Goal: Communication & Community: Answer question/provide support

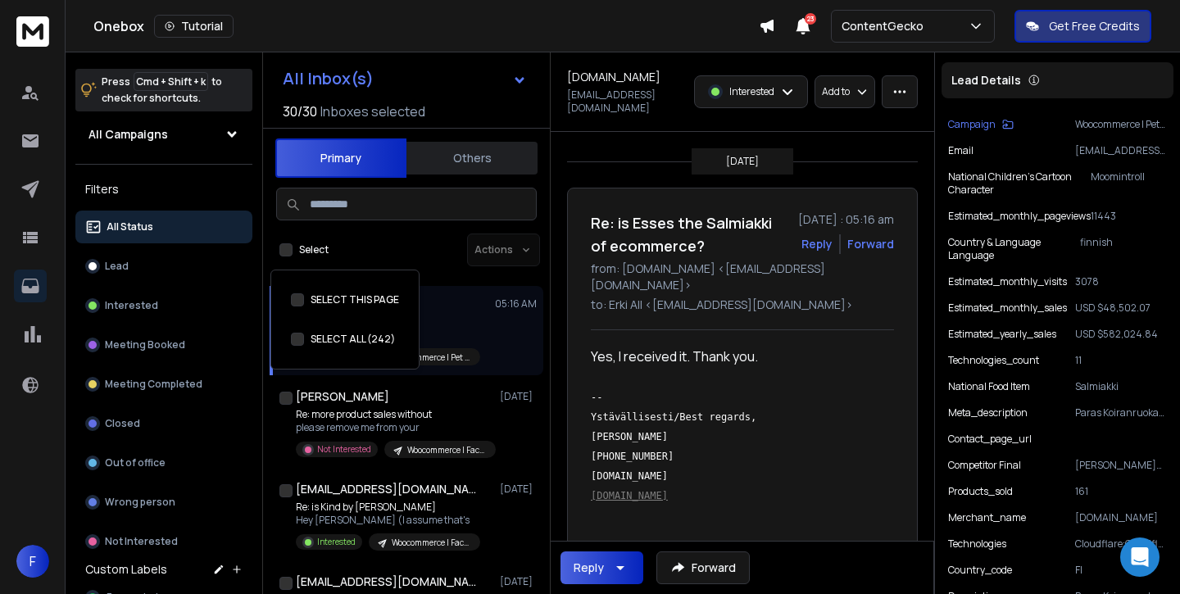
scroll to position [1879, 0]
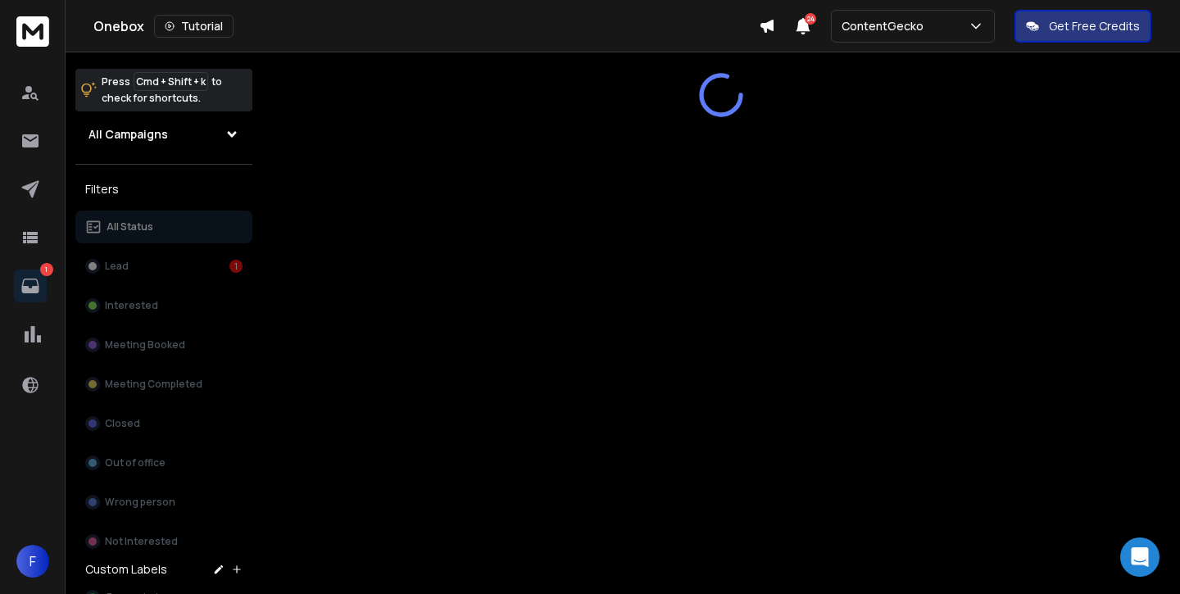
click at [158, 276] on div "All Status Lead 1 Interested Meeting Booked Meeting Completed Closed Out of off…" at bounding box center [163, 385] width 177 height 348
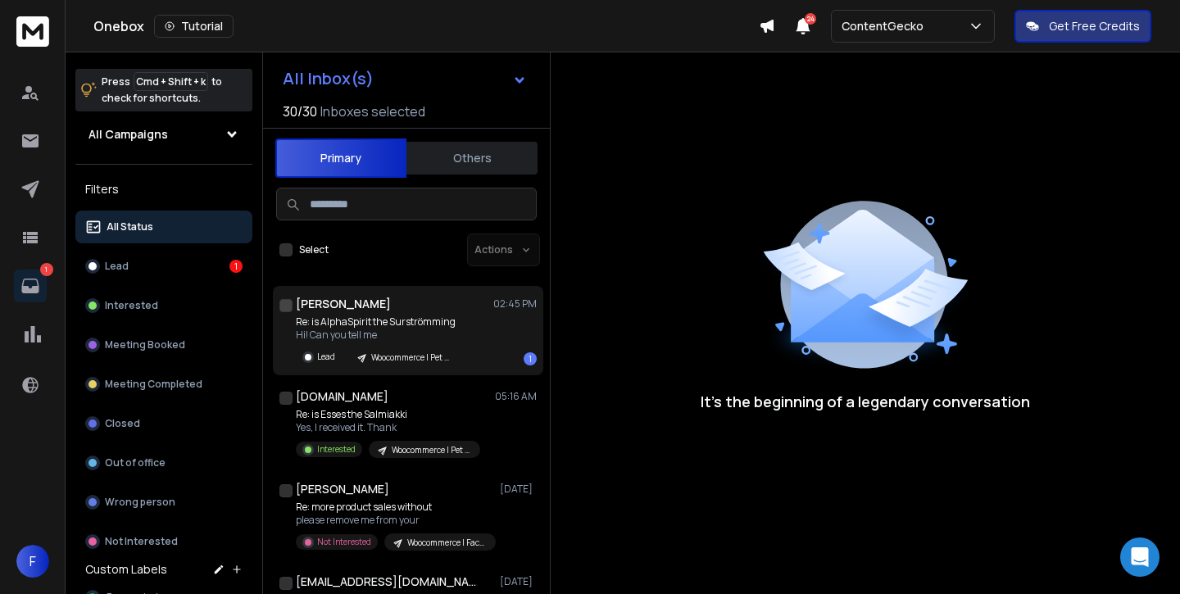
click at [473, 335] on div "Re: is AlphaSpirit the Surströmming Hi! Can you tell me Lead Woocommerce | Pet …" at bounding box center [416, 341] width 241 height 50
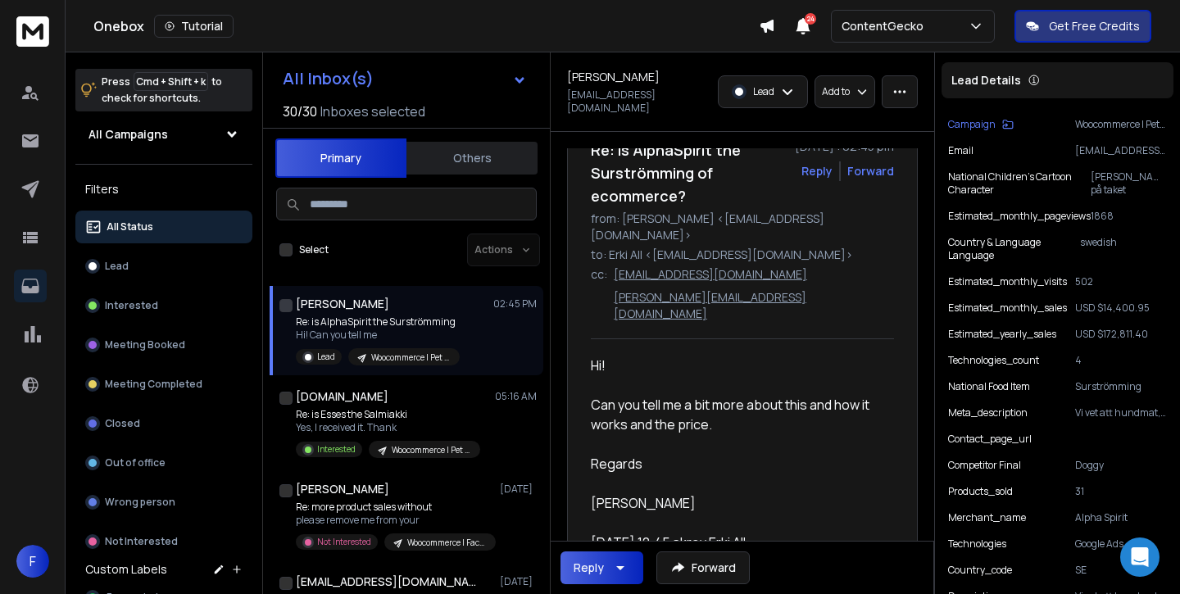
scroll to position [70, 0]
click at [820, 166] on button "Reply" at bounding box center [817, 174] width 31 height 16
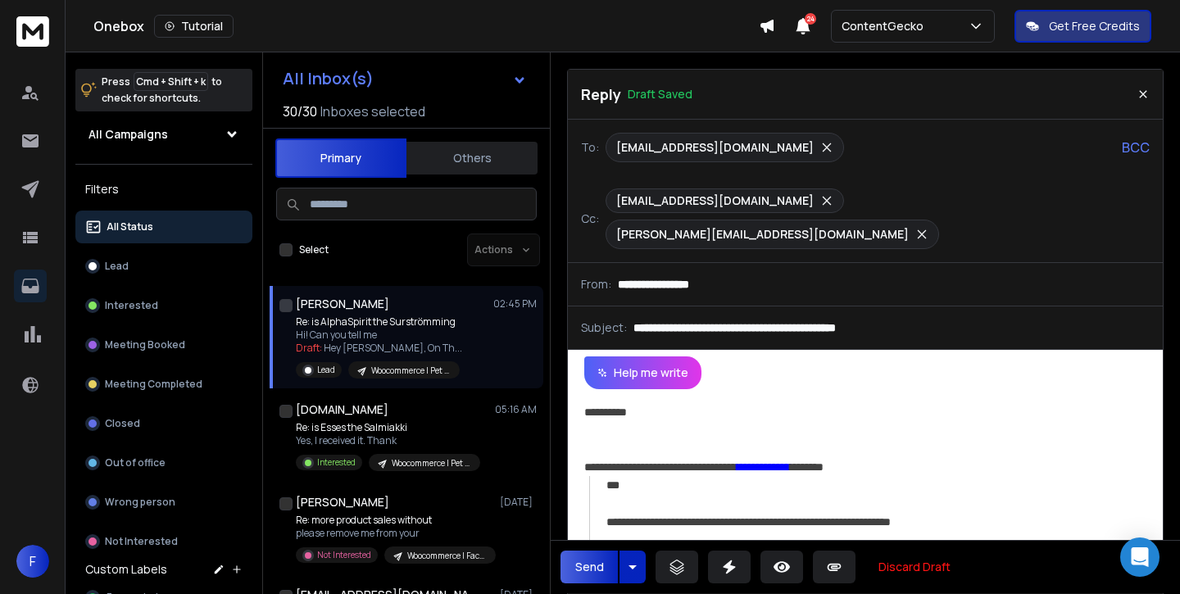
scroll to position [0, 0]
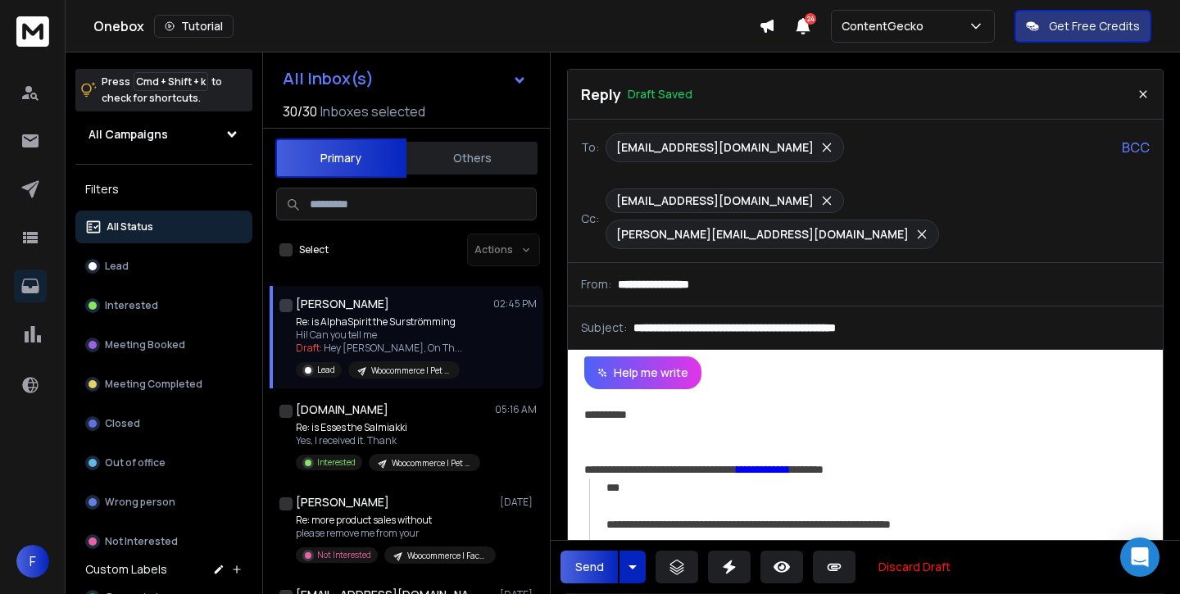
click at [642, 389] on div "**********" at bounding box center [863, 490] width 590 height 202
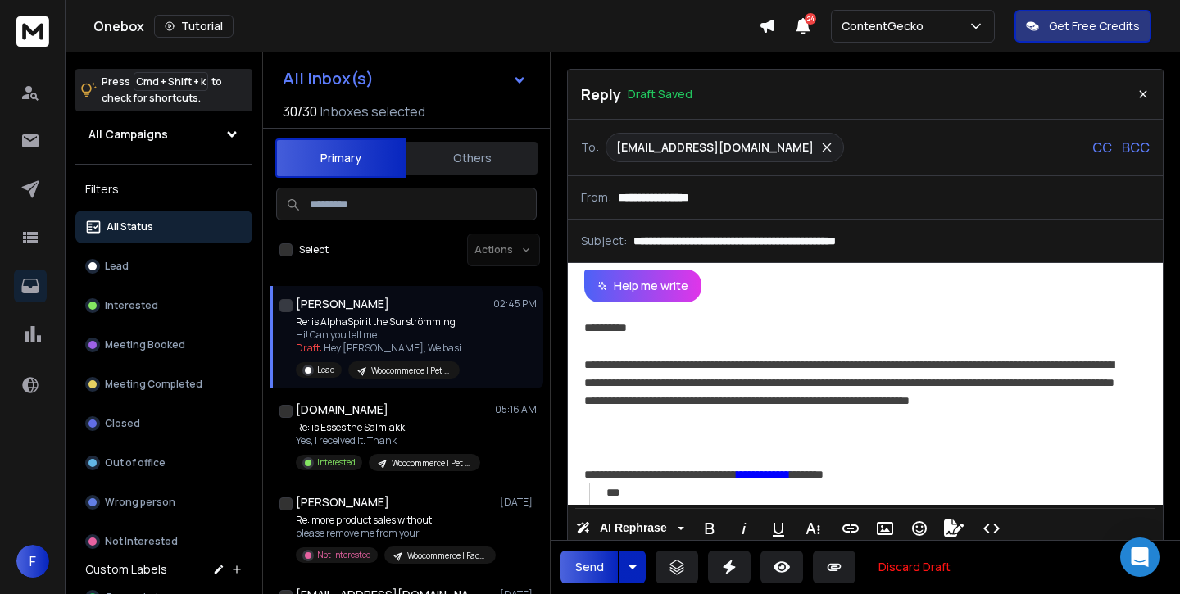
drag, startPoint x: 911, startPoint y: 402, endPoint x: 944, endPoint y: 407, distance: 33.3
click at [911, 402] on div "**********" at bounding box center [856, 393] width 545 height 74
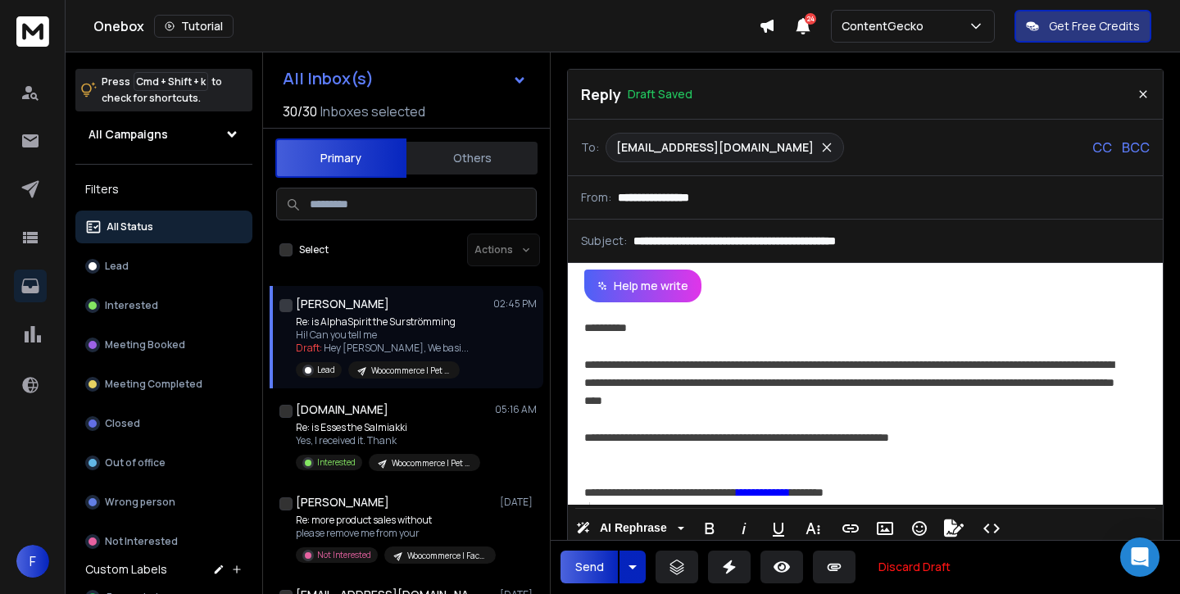
click at [839, 366] on div "**********" at bounding box center [856, 383] width 545 height 55
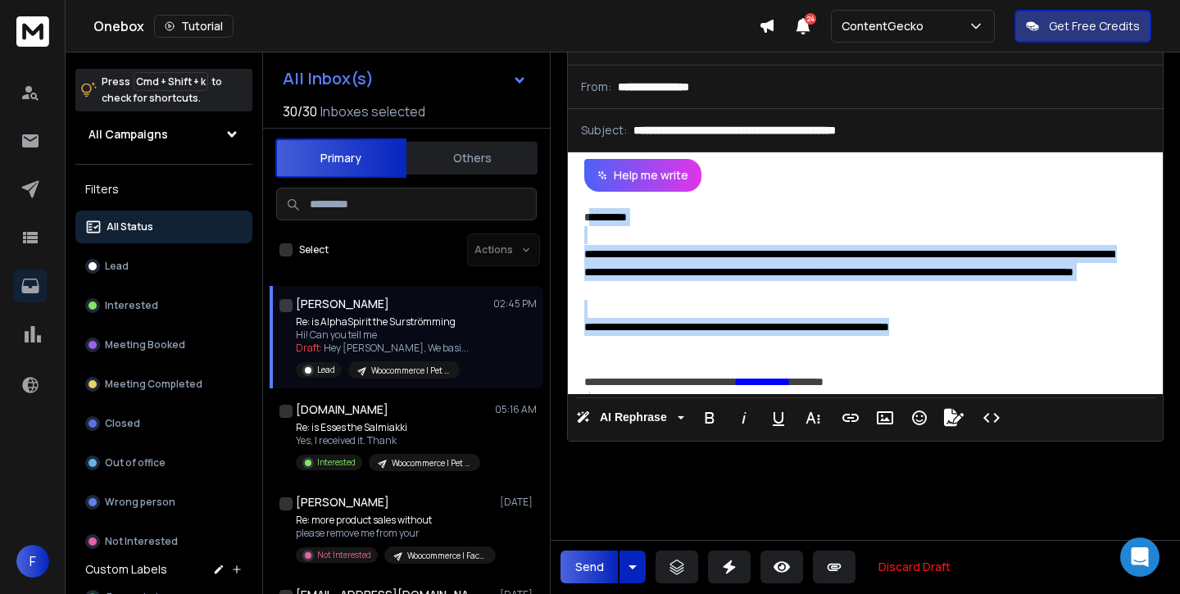
drag, startPoint x: 980, startPoint y: 330, endPoint x: 595, endPoint y: 210, distance: 403.4
click at [595, 210] on div "**********" at bounding box center [863, 293] width 590 height 202
click at [918, 312] on div at bounding box center [862, 309] width 557 height 18
drag, startPoint x: 980, startPoint y: 330, endPoint x: 535, endPoint y: 204, distance: 461.9
click at [535, 204] on div "All Inbox(s) 30 / 30 Inboxes selected Primary Others Select Actions Elin Erikss…" at bounding box center [721, 349] width 918 height 594
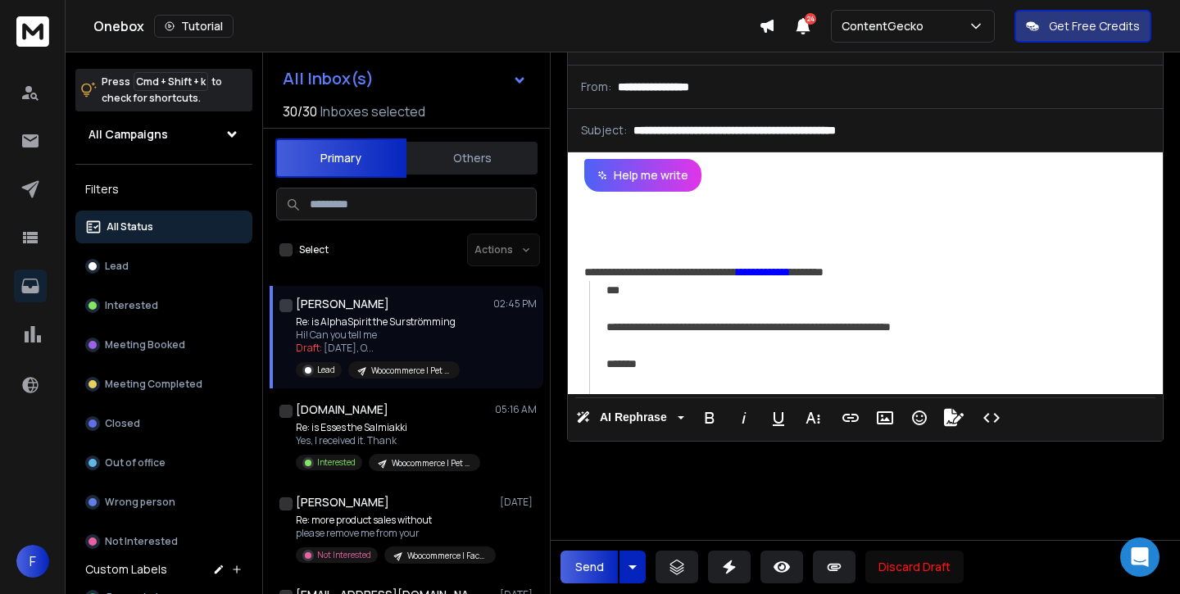
click at [900, 562] on button "Discard Draft" at bounding box center [915, 567] width 98 height 33
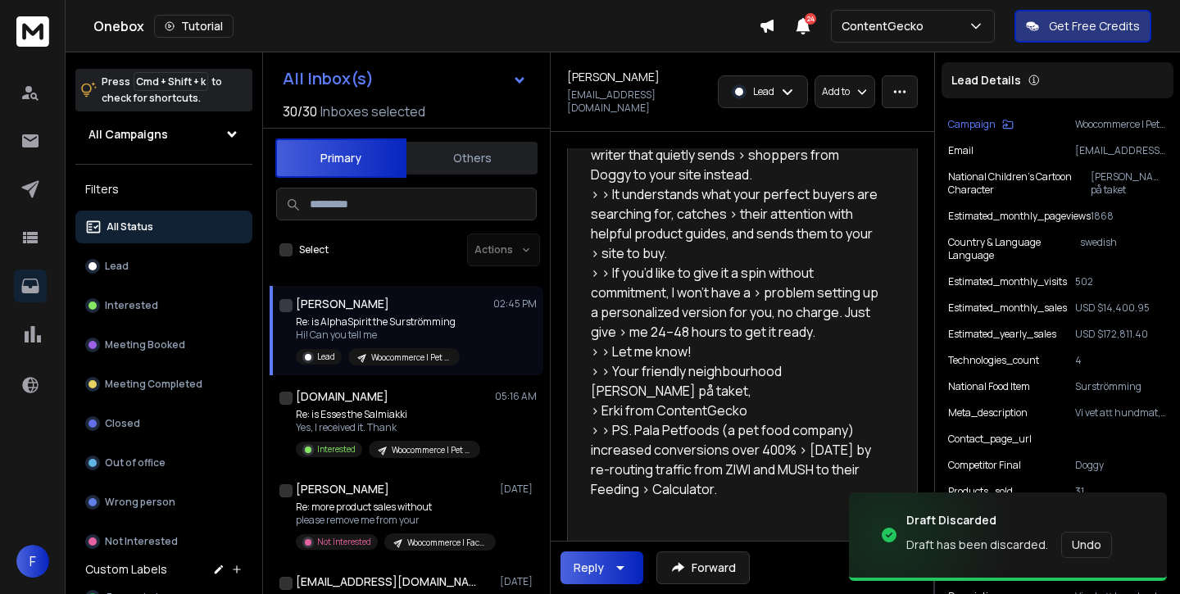
scroll to position [622, 0]
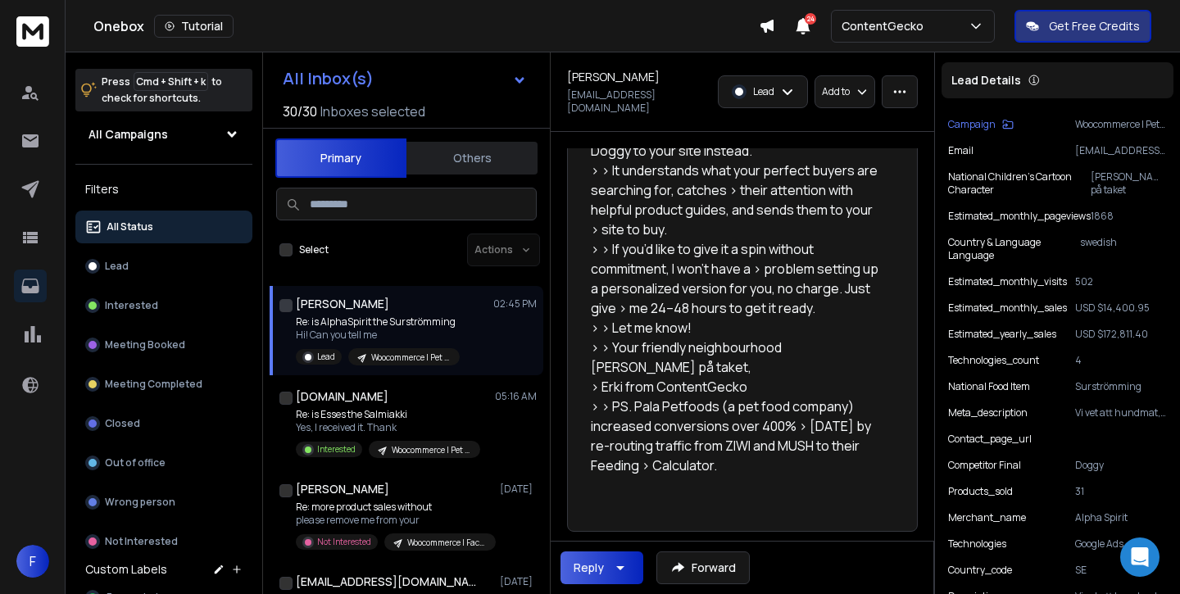
click at [746, 552] on p "View all 1 reply" at bounding box center [751, 558] width 61 height 13
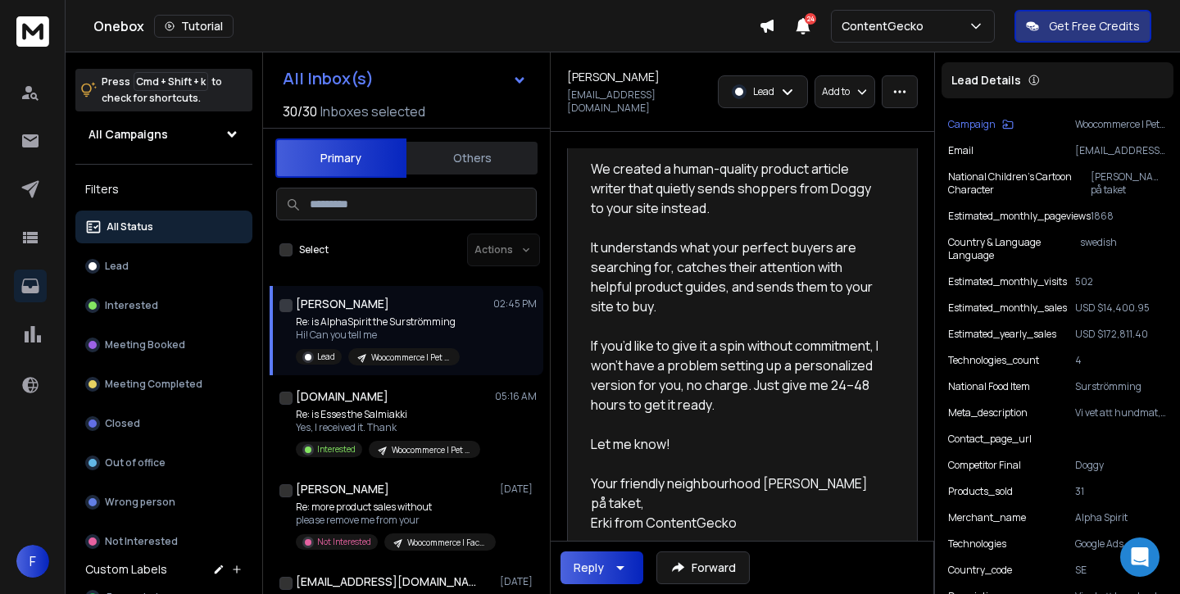
scroll to position [1226, 0]
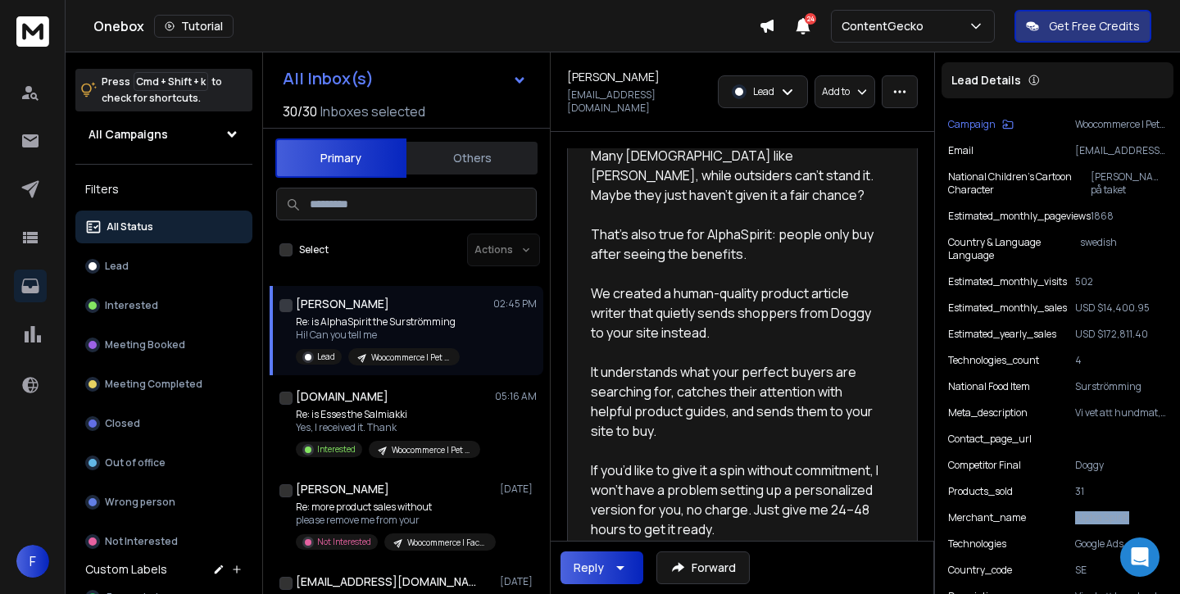
drag, startPoint x: 1060, startPoint y: 518, endPoint x: 1136, endPoint y: 496, distance: 79.4
click at [1143, 518] on div "merchant_name Alpha Spirit" at bounding box center [1057, 517] width 219 height 13
copy p "Alpha Spirit"
drag, startPoint x: 1052, startPoint y: 148, endPoint x: 1169, endPoint y: 156, distance: 117.5
click at [1169, 156] on div "Lead Details Campaign Woocommerce | Pet Food & Supplies | Northern Europe | Eer…" at bounding box center [1057, 349] width 246 height 594
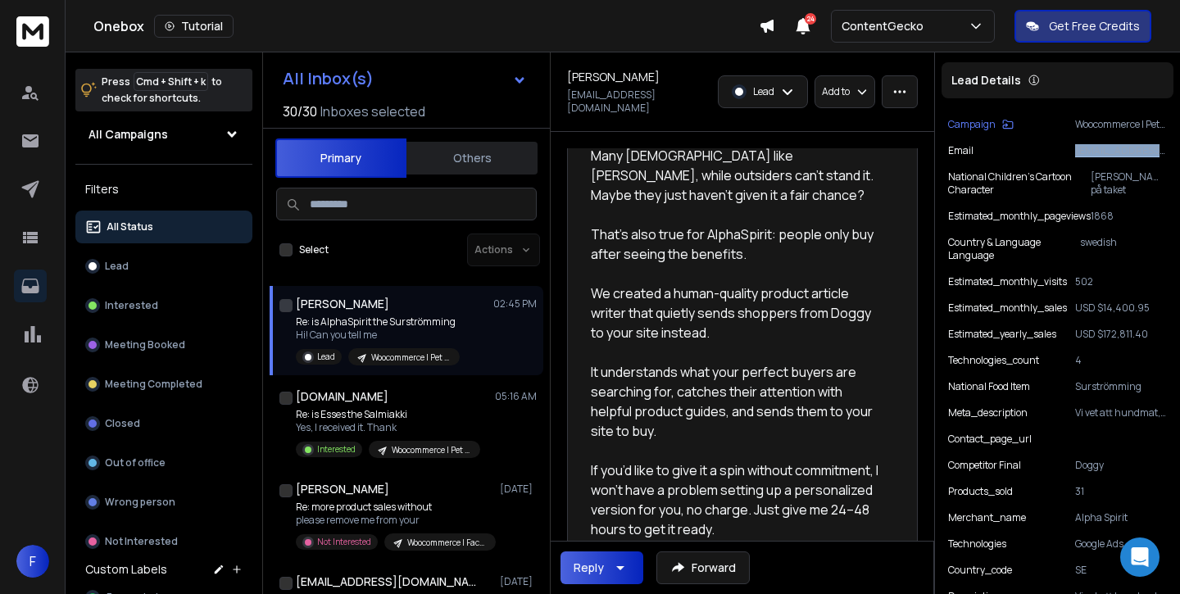
copy p "[EMAIL_ADDRESS][DOMAIN_NAME]"
click at [479, 338] on div "Re: is AlphaSpirit the Surströmming Hi! Can you tell me Lead Woocommerce | Pet …" at bounding box center [416, 341] width 241 height 50
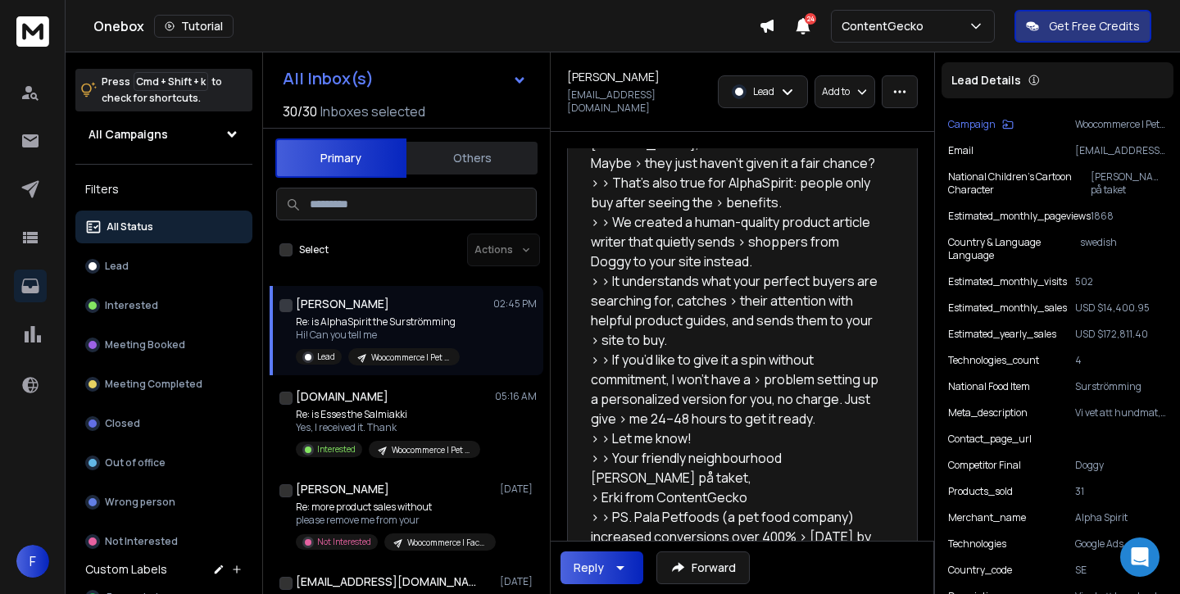
scroll to position [410, 0]
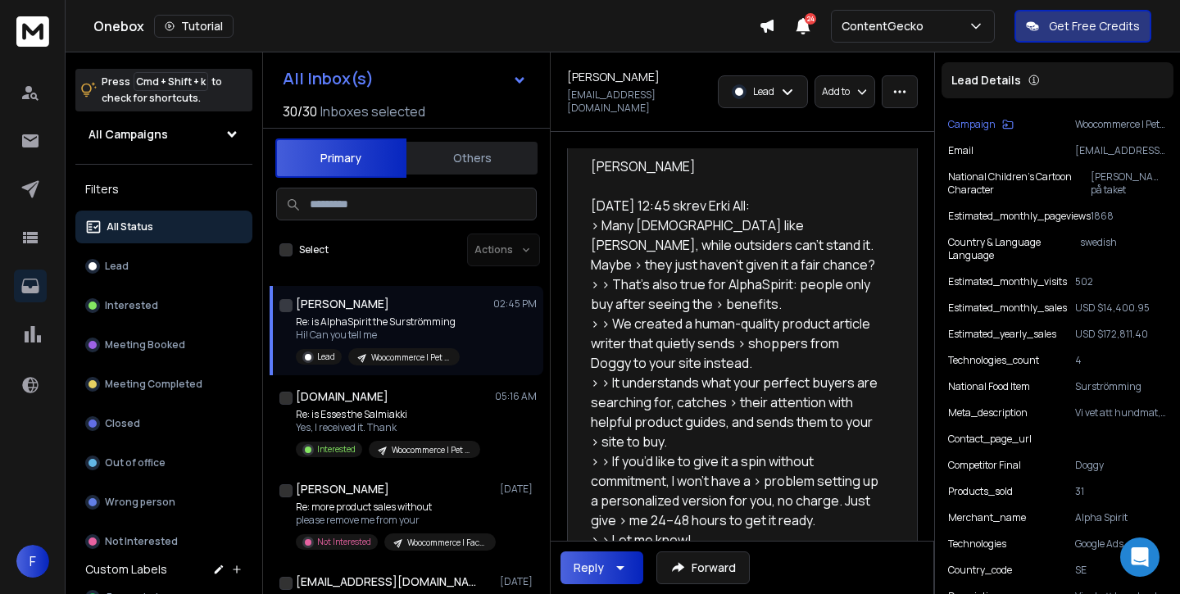
click at [596, 566] on div "Reply" at bounding box center [589, 568] width 30 height 16
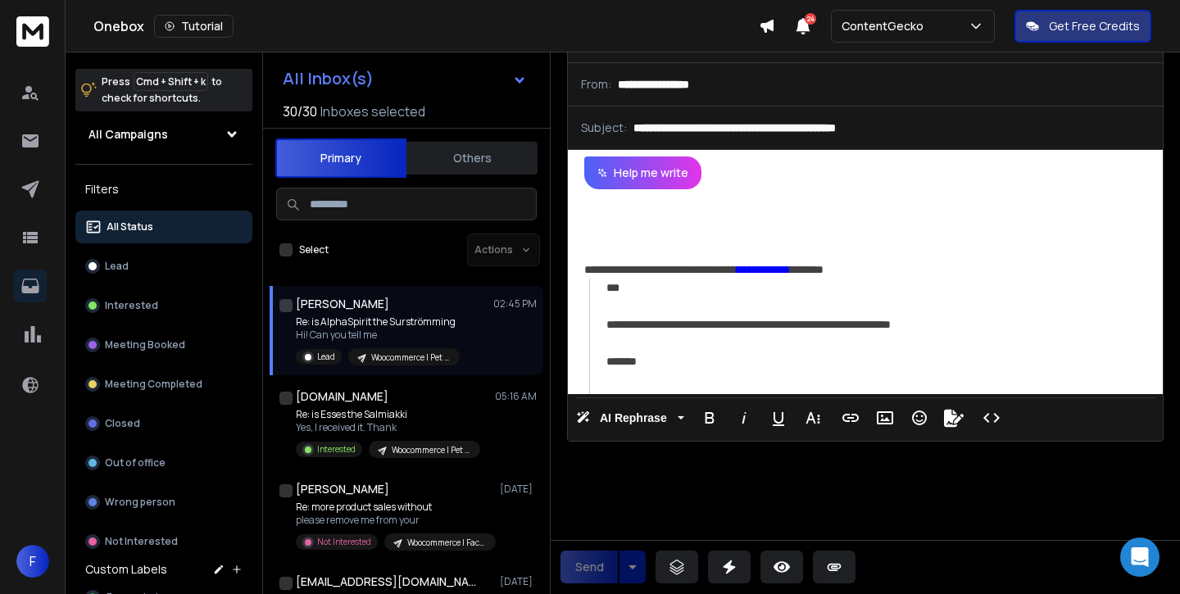
scroll to position [0, 0]
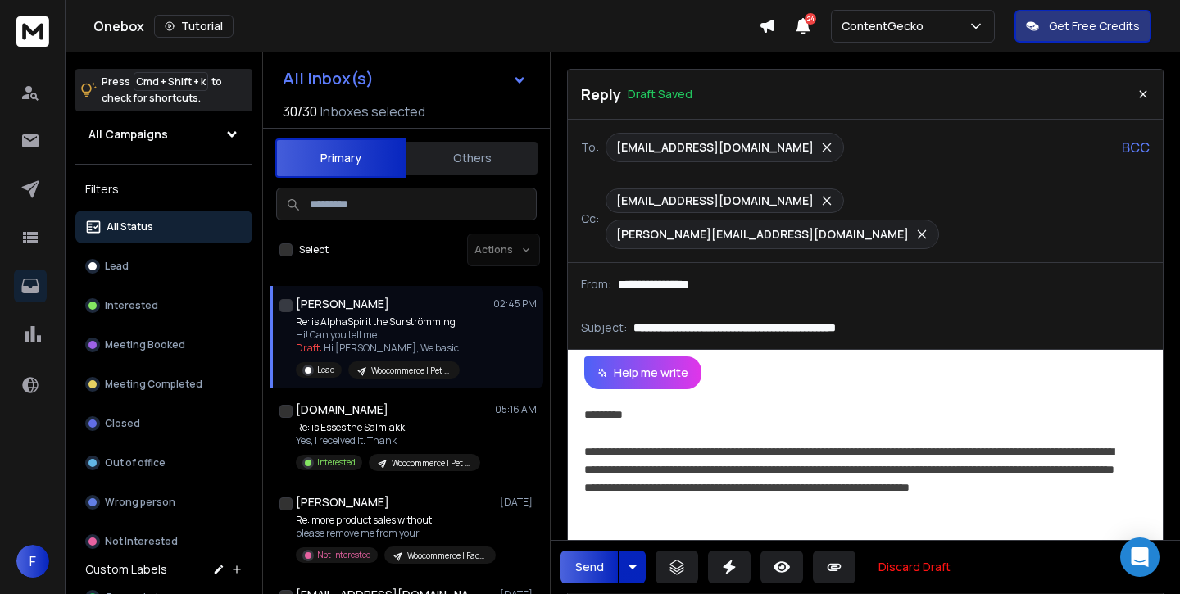
click at [842, 443] on div "**********" at bounding box center [856, 480] width 545 height 74
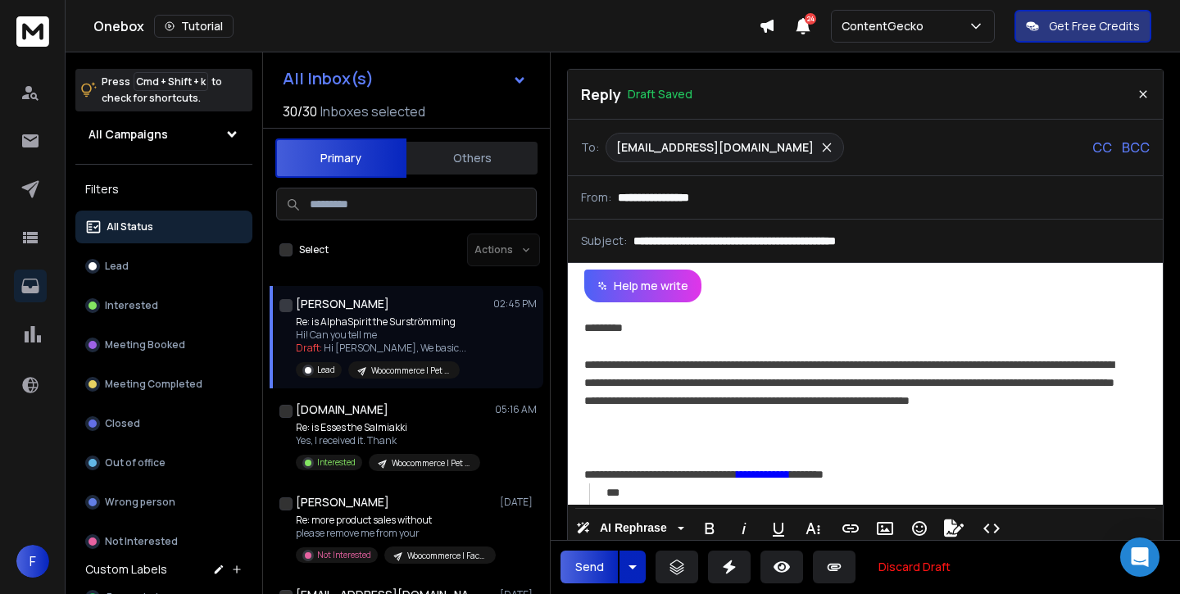
click at [833, 360] on div "**********" at bounding box center [856, 393] width 545 height 74
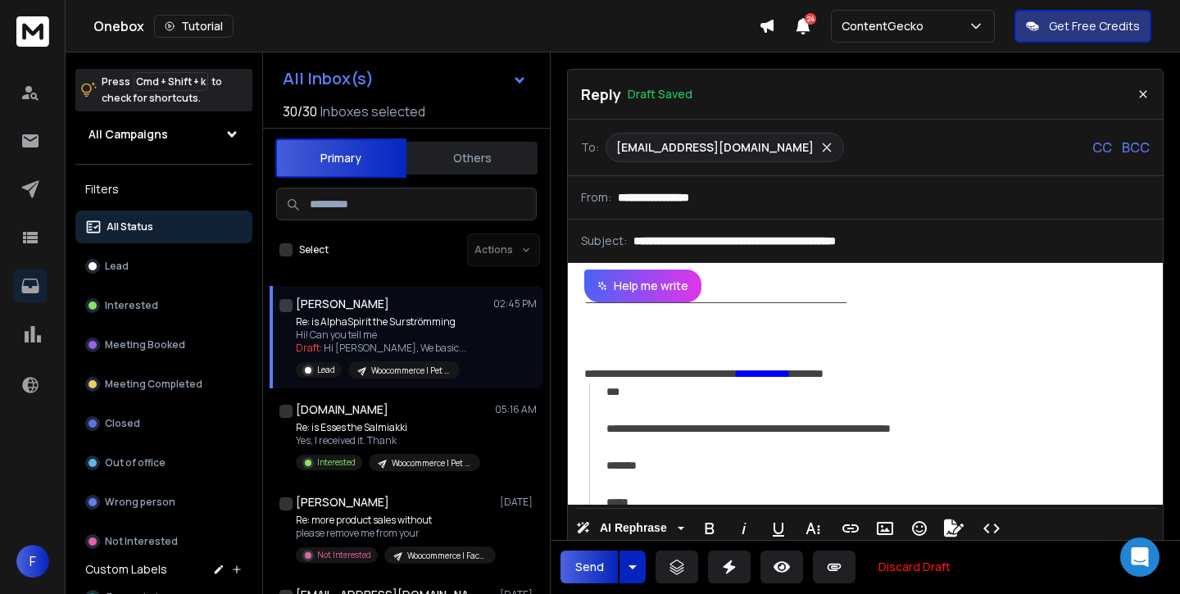
scroll to position [35, 0]
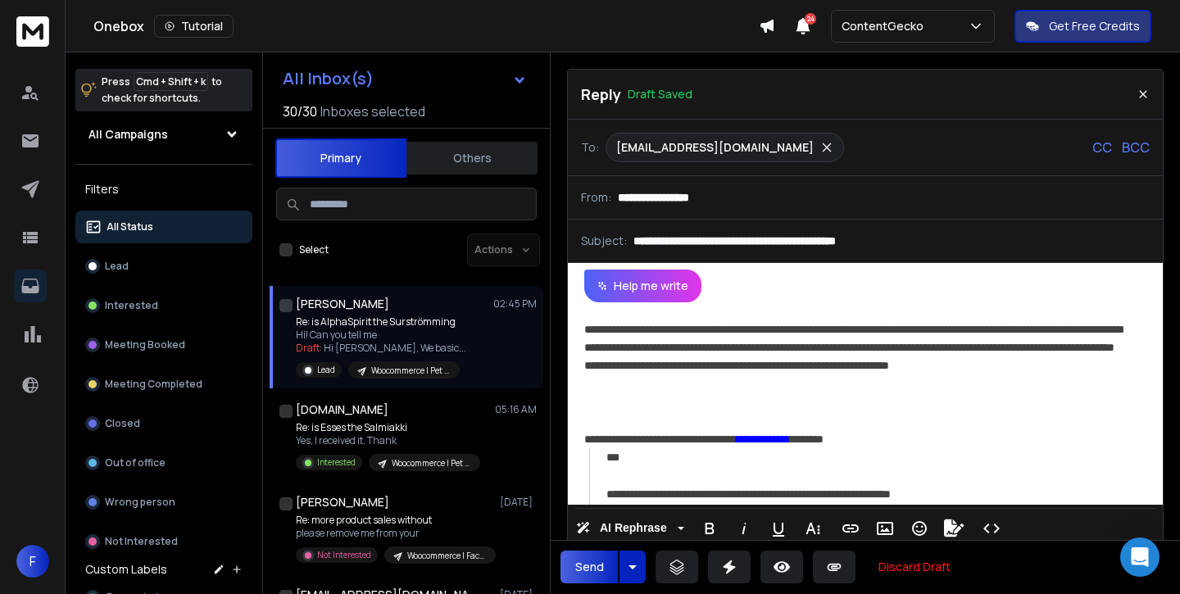
click at [857, 366] on div "**********" at bounding box center [856, 358] width 545 height 74
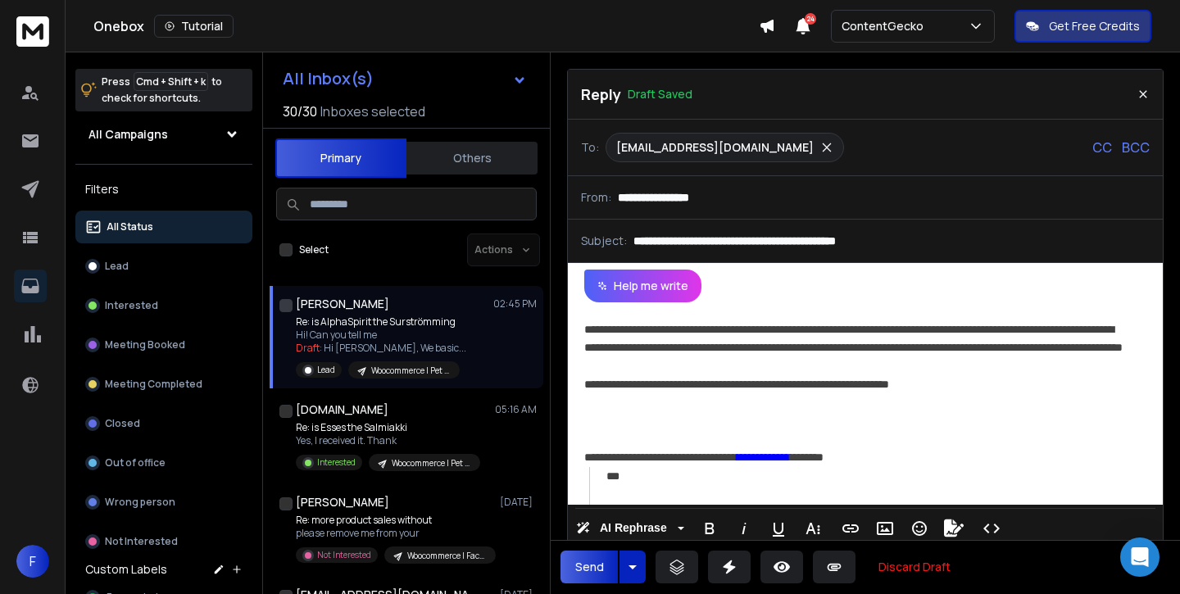
click at [981, 411] on div "**********" at bounding box center [856, 367] width 545 height 92
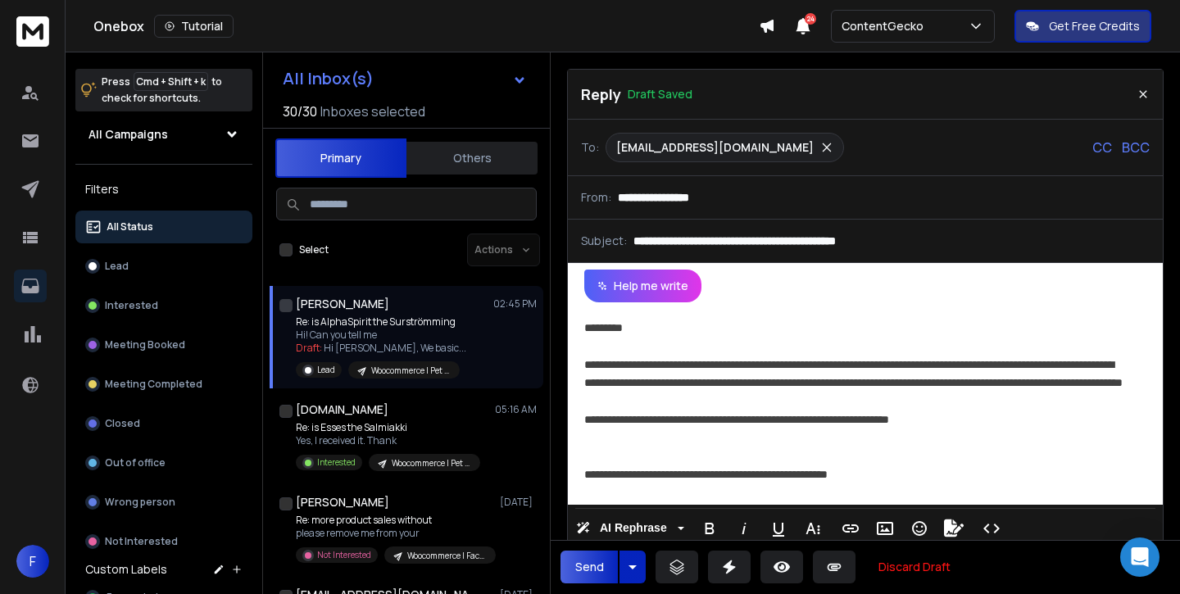
scroll to position [60, 0]
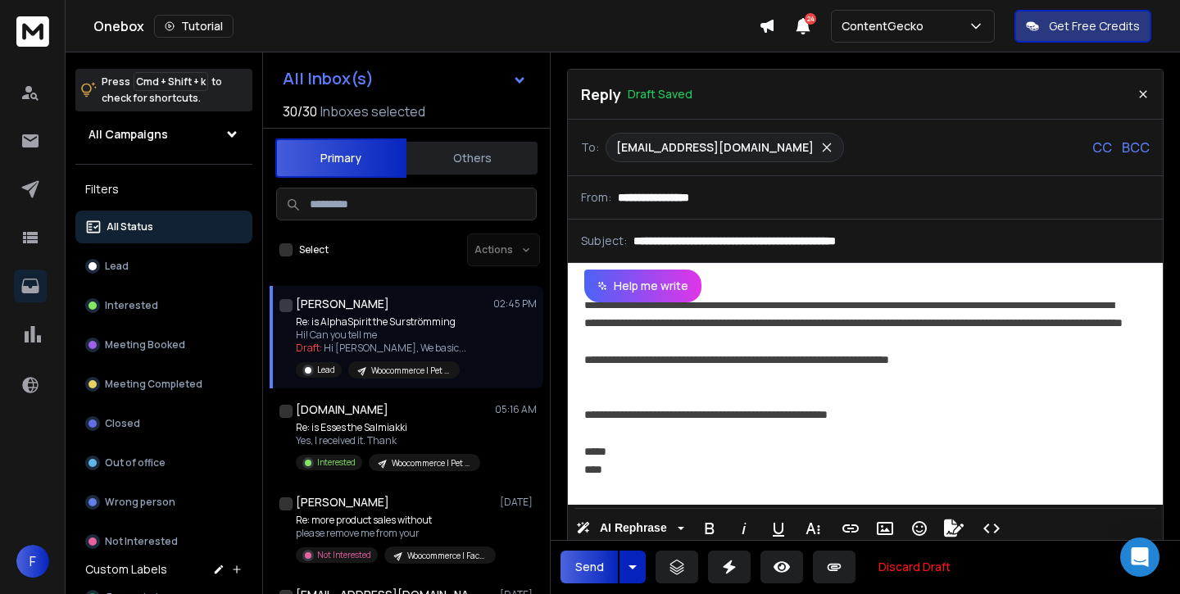
click at [600, 570] on button "Send" at bounding box center [589, 567] width 57 height 33
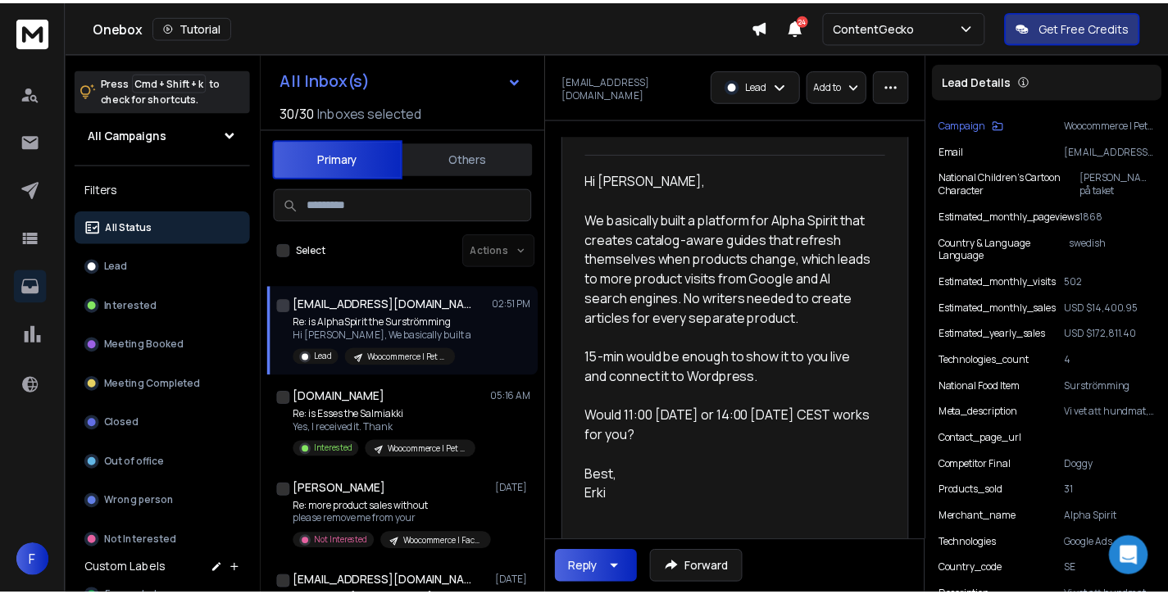
scroll to position [228, 0]
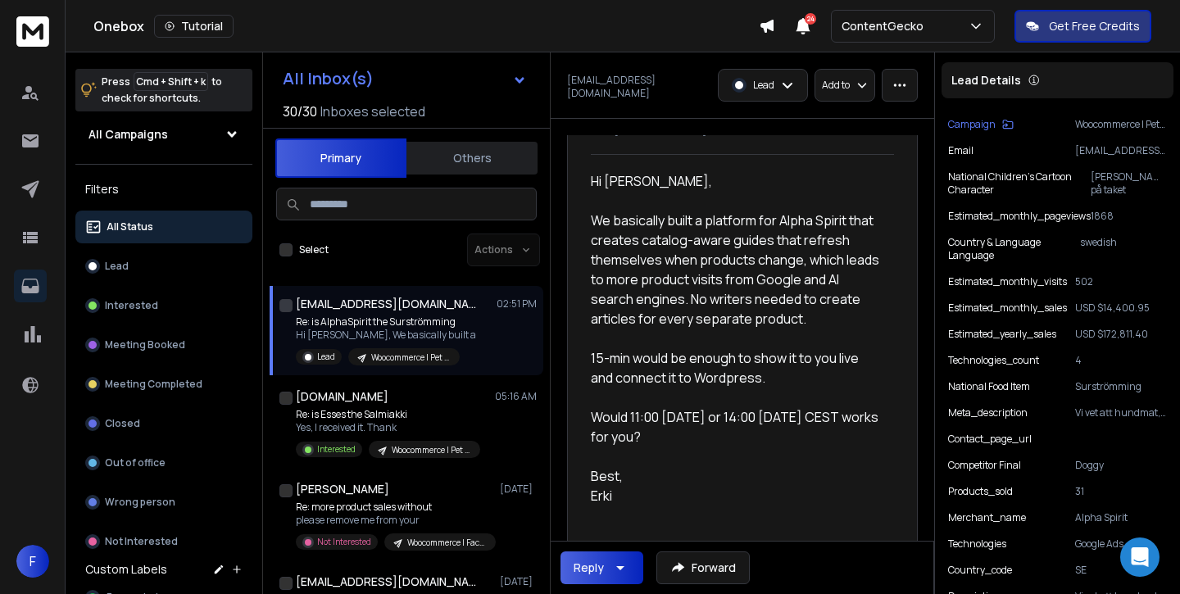
click at [489, 345] on div "Re: is AlphaSpirit the Surströmming Hi Peter, We basically built a Lead Woocomm…" at bounding box center [416, 341] width 241 height 50
click at [806, 20] on icon at bounding box center [803, 25] width 15 height 16
click at [35, 135] on icon at bounding box center [30, 140] width 16 height 13
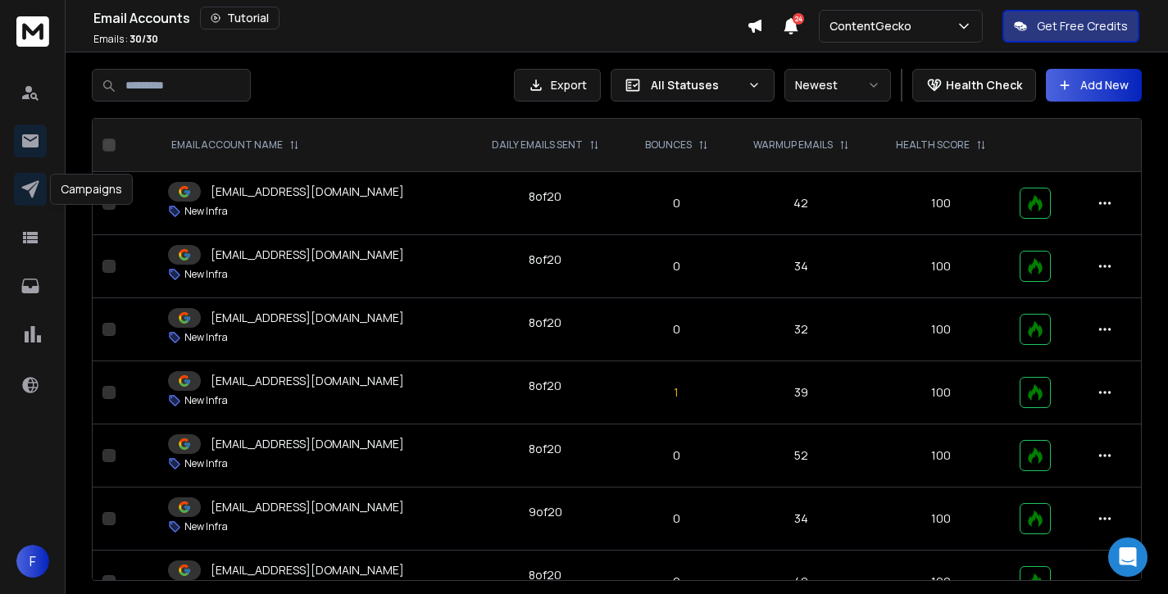
click at [33, 188] on icon at bounding box center [29, 189] width 17 height 17
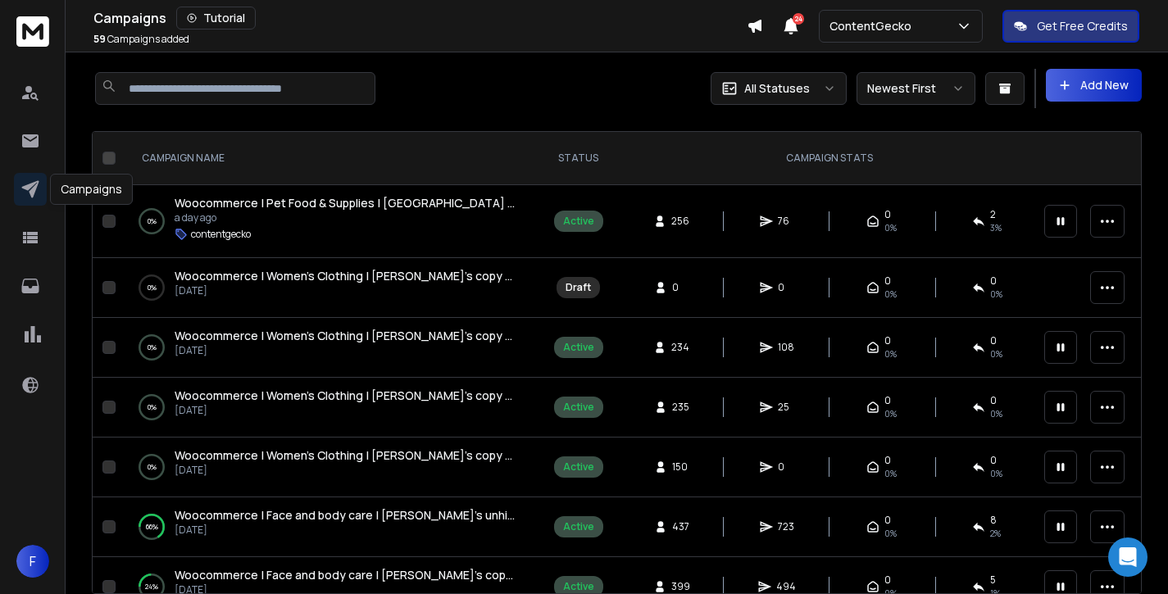
click at [26, 180] on icon at bounding box center [30, 190] width 20 height 20
click at [31, 146] on icon at bounding box center [30, 140] width 16 height 13
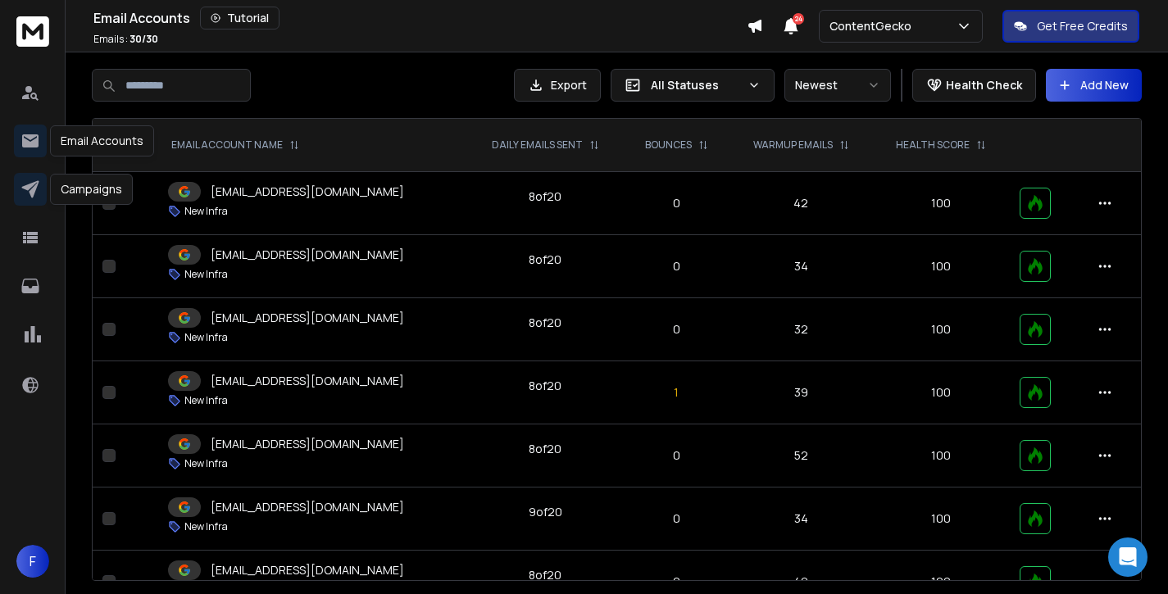
click at [33, 195] on icon at bounding box center [29, 189] width 17 height 17
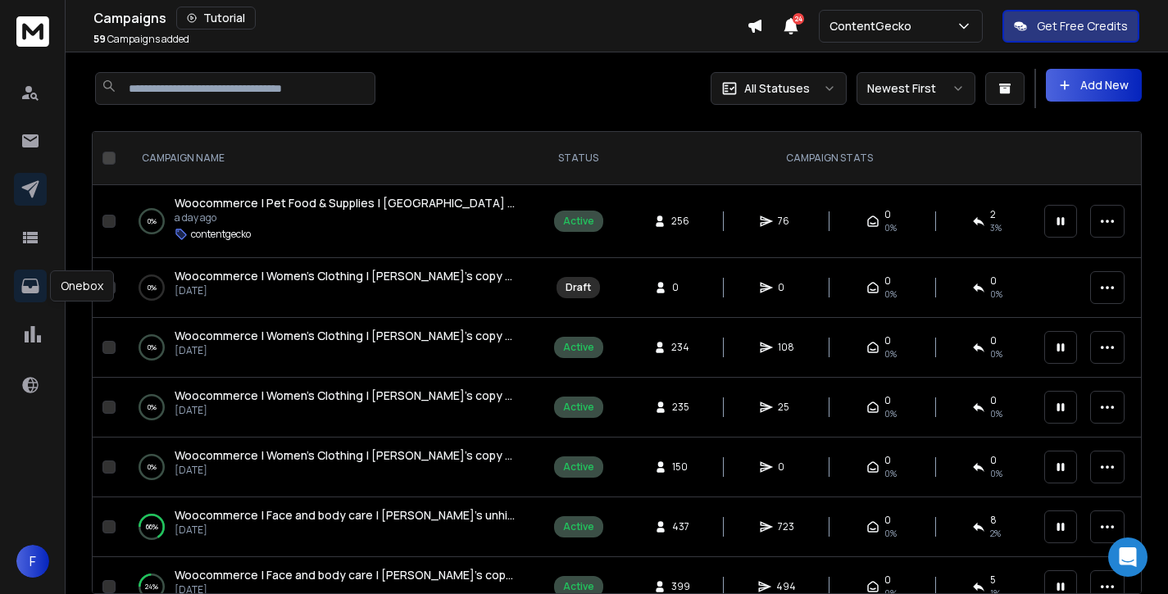
click at [16, 282] on link at bounding box center [30, 286] width 33 height 33
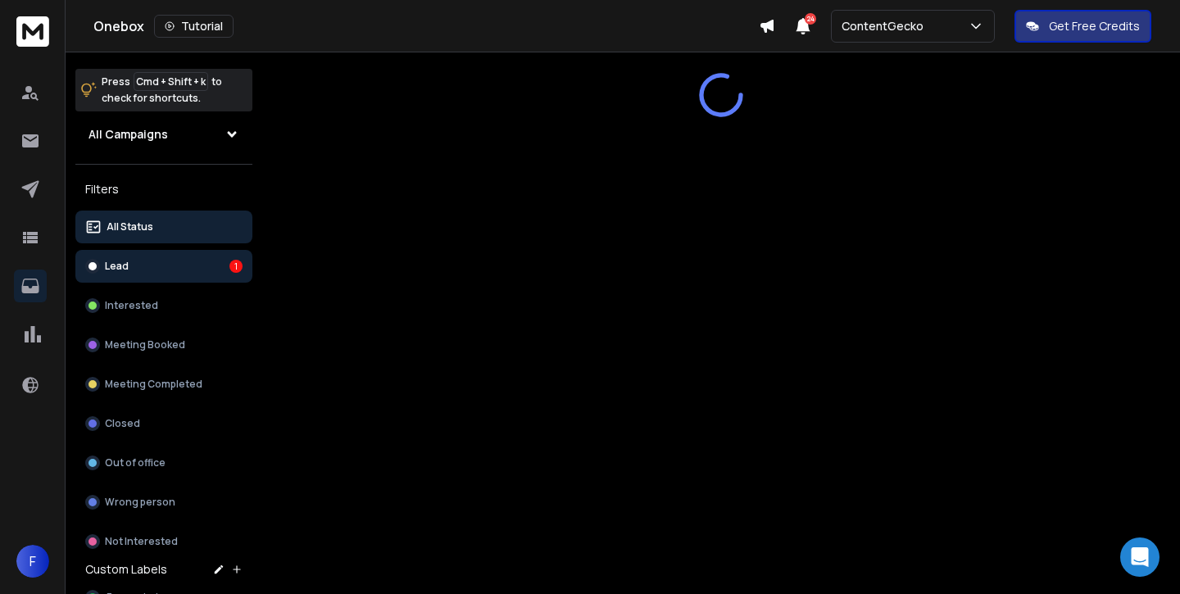
click at [179, 266] on div "All Status Lead 1 Interested Meeting Booked Meeting Completed Closed Out of off…" at bounding box center [163, 385] width 177 height 348
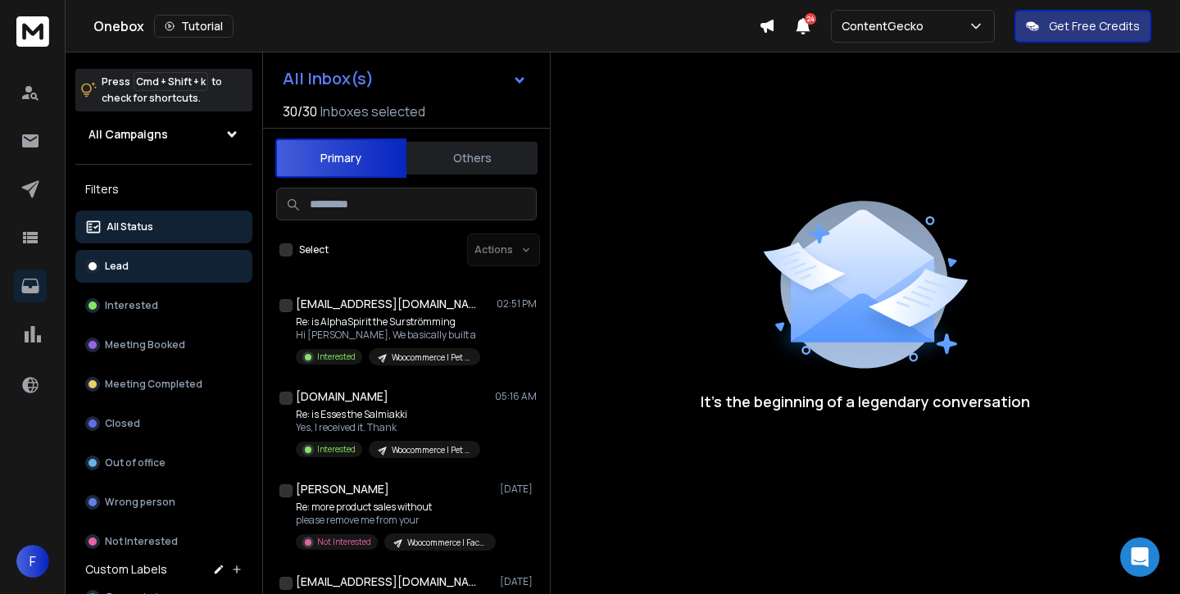
click at [187, 276] on button "Lead" at bounding box center [163, 266] width 177 height 33
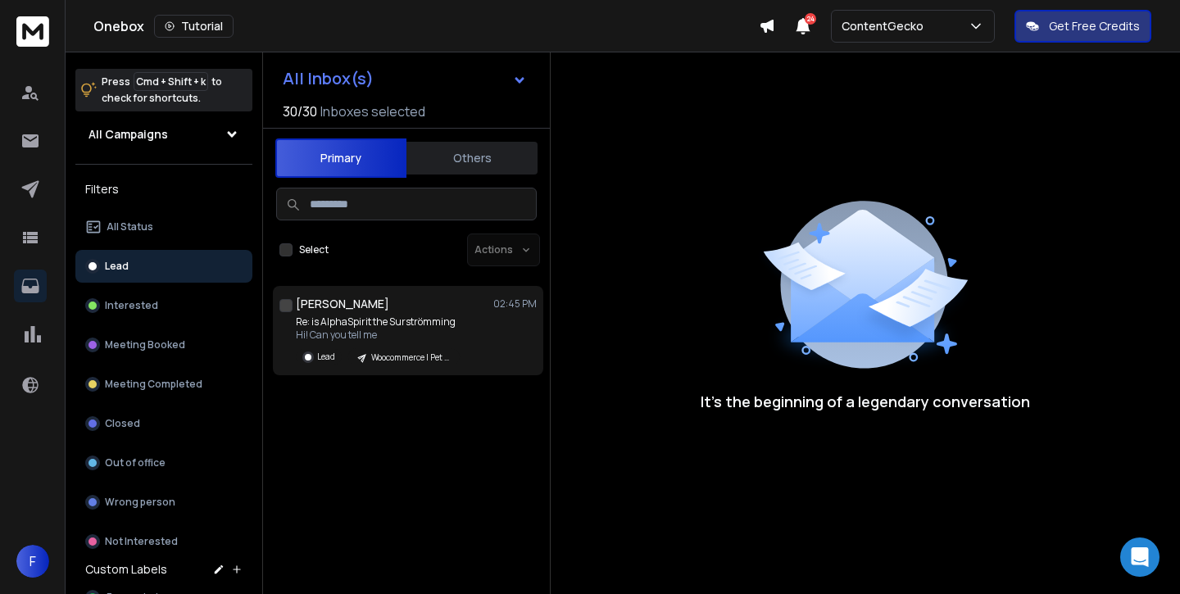
click at [504, 338] on div "Re: is AlphaSpirit the Surströmming Hi! Can you tell me Lead Woocommerce | Pet …" at bounding box center [416, 341] width 241 height 50
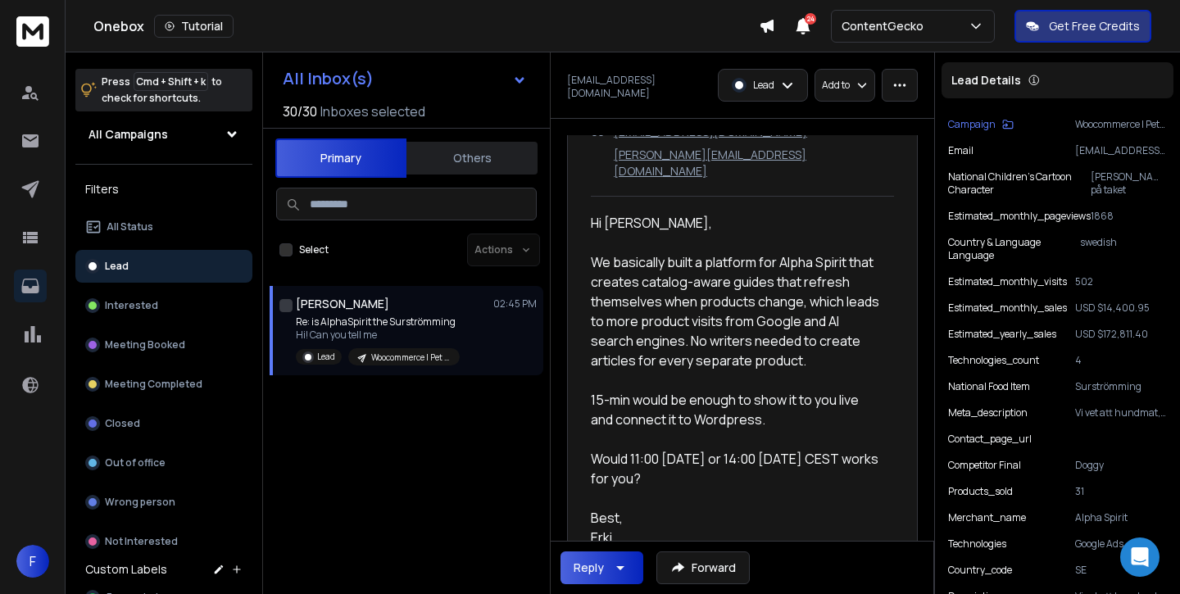
scroll to position [392, 0]
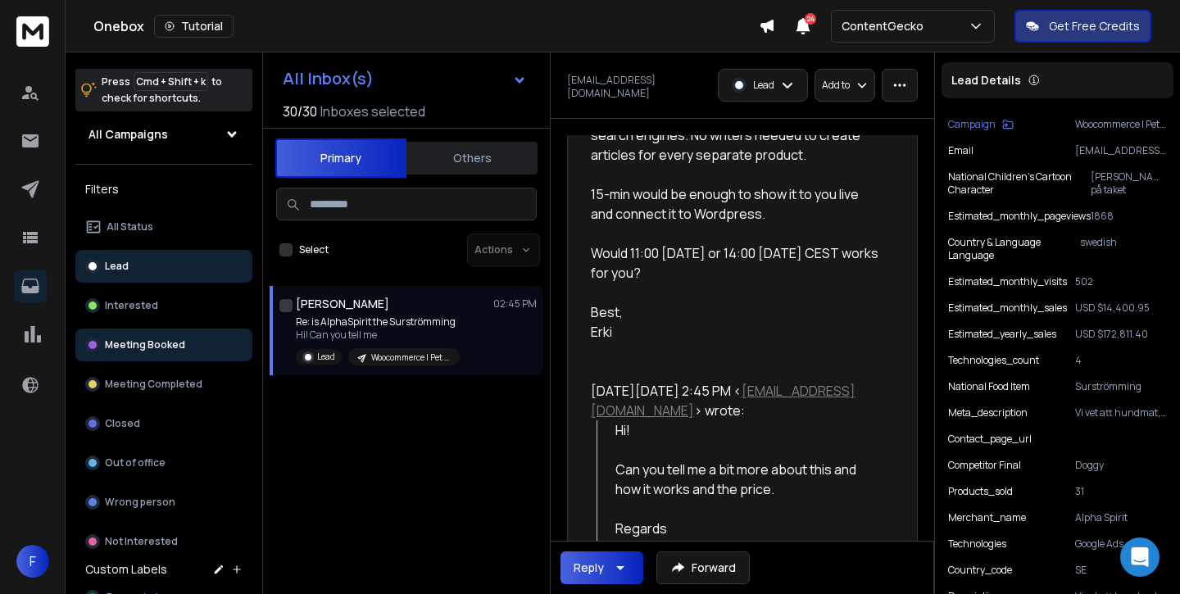
click at [157, 348] on p "Meeting Booked" at bounding box center [145, 345] width 80 height 13
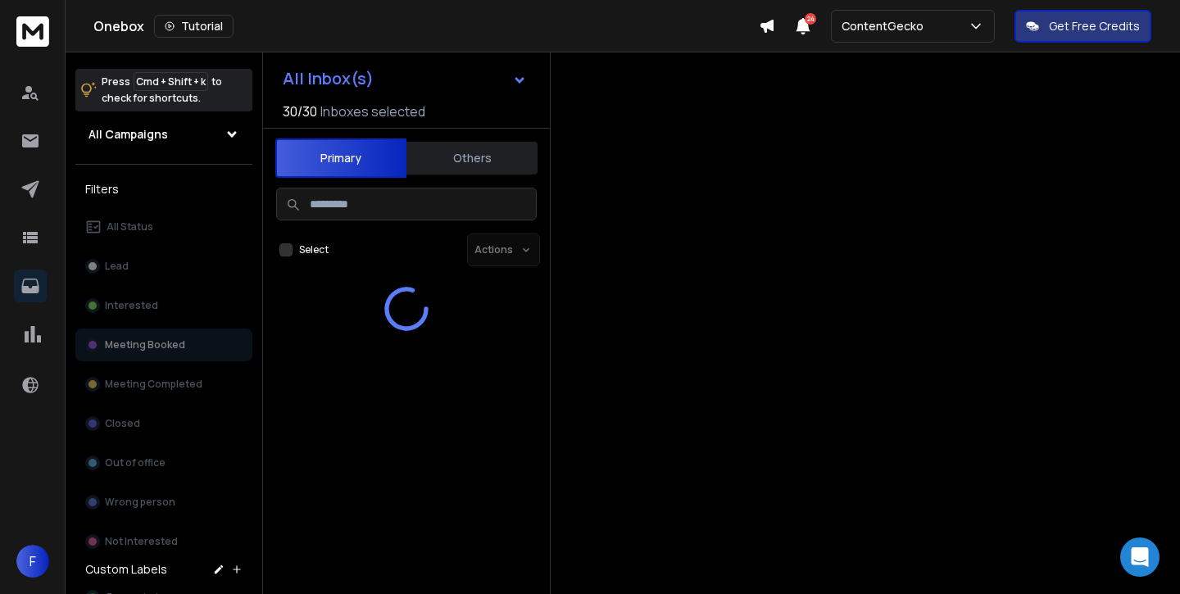
scroll to position [0, 0]
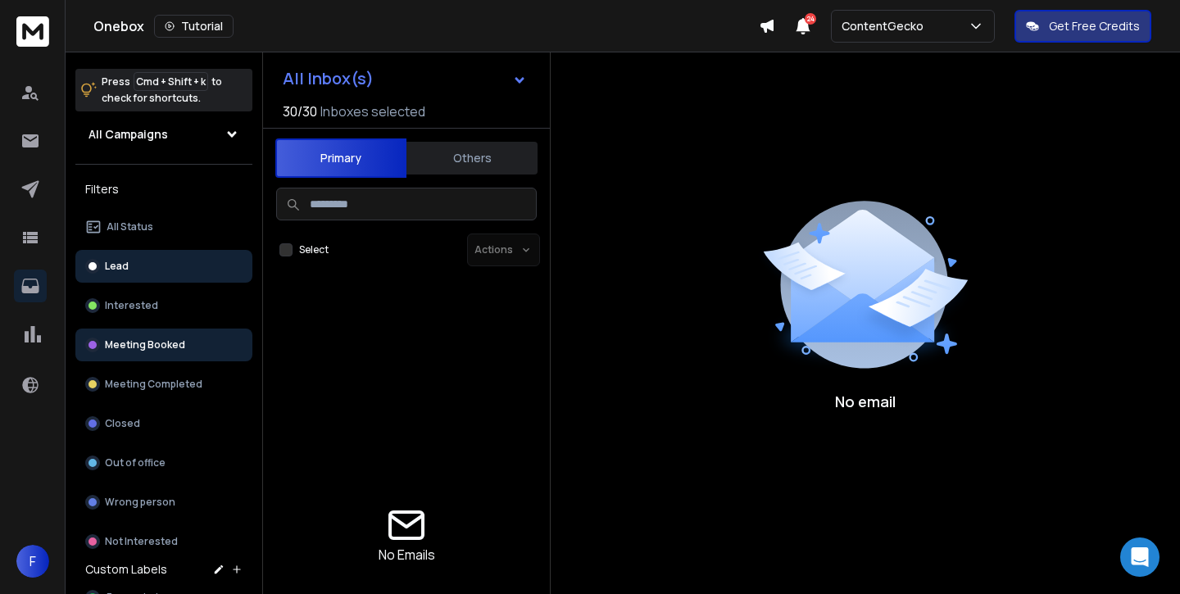
click at [124, 266] on p "Lead" at bounding box center [117, 266] width 24 height 13
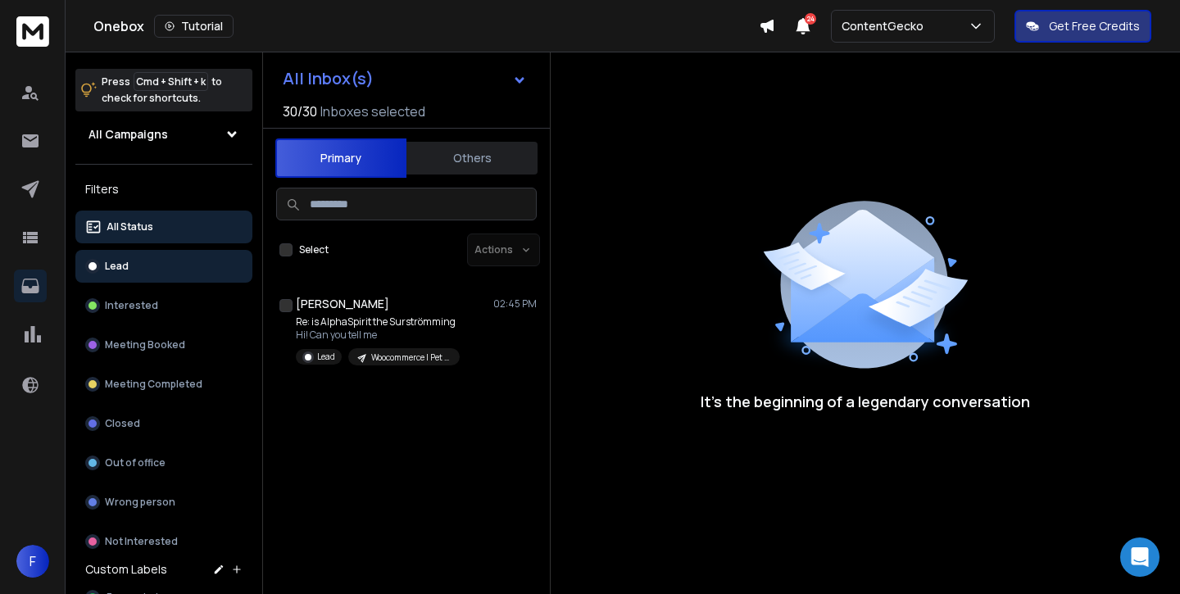
click at [126, 224] on p "All Status" at bounding box center [130, 226] width 47 height 13
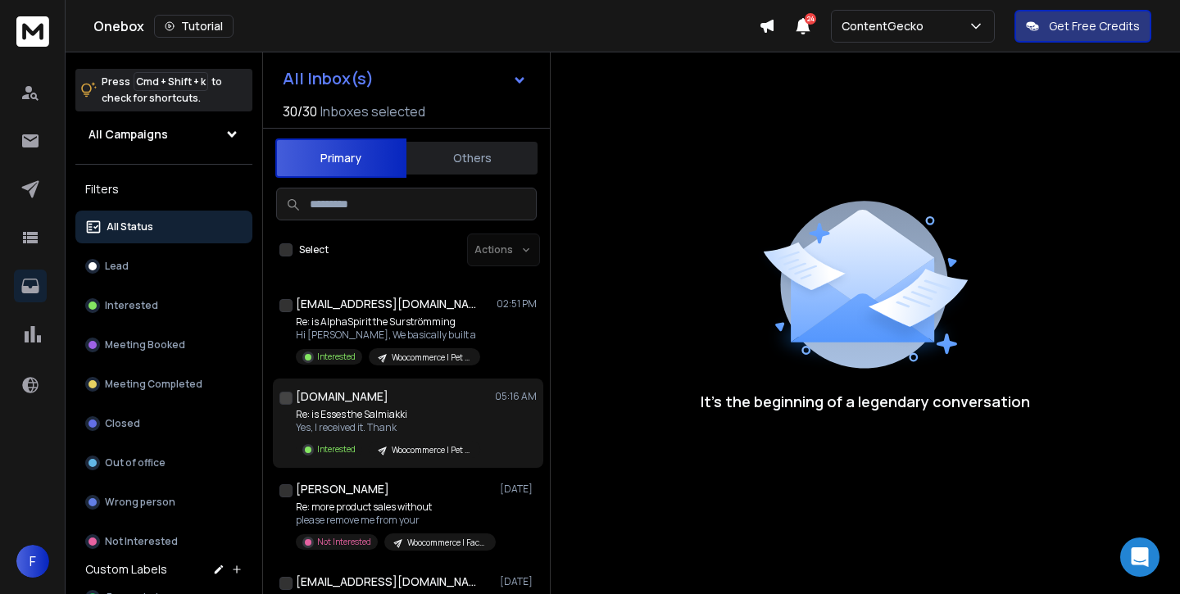
click at [429, 402] on div "PetHolic.Net 05:16 AM" at bounding box center [416, 397] width 241 height 16
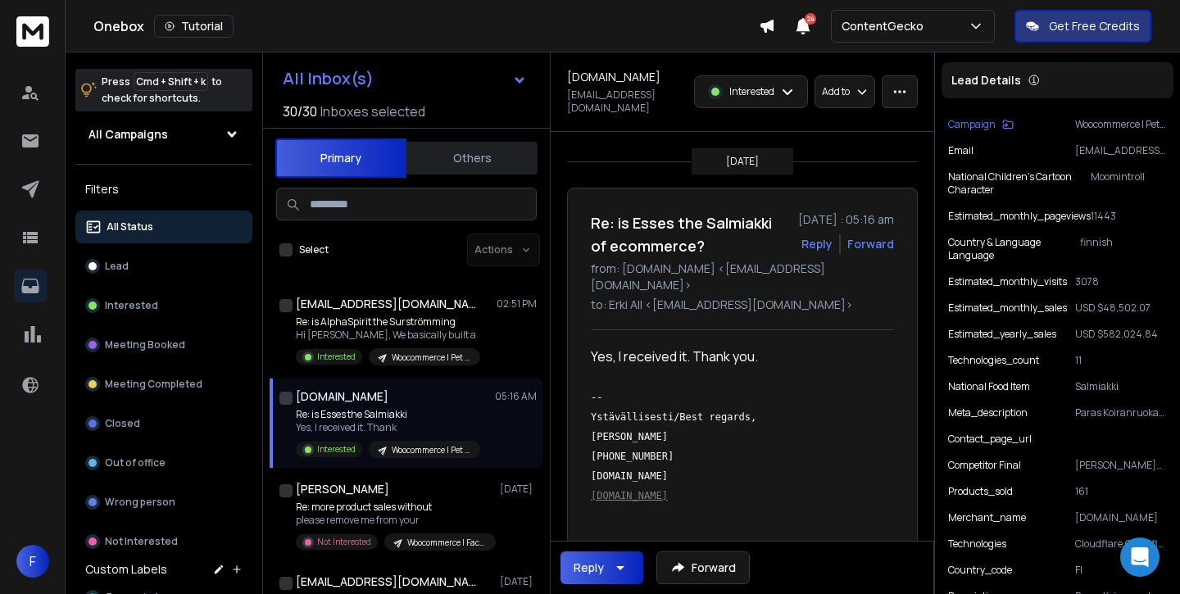
click at [767, 90] on p "Interested" at bounding box center [752, 91] width 45 height 13
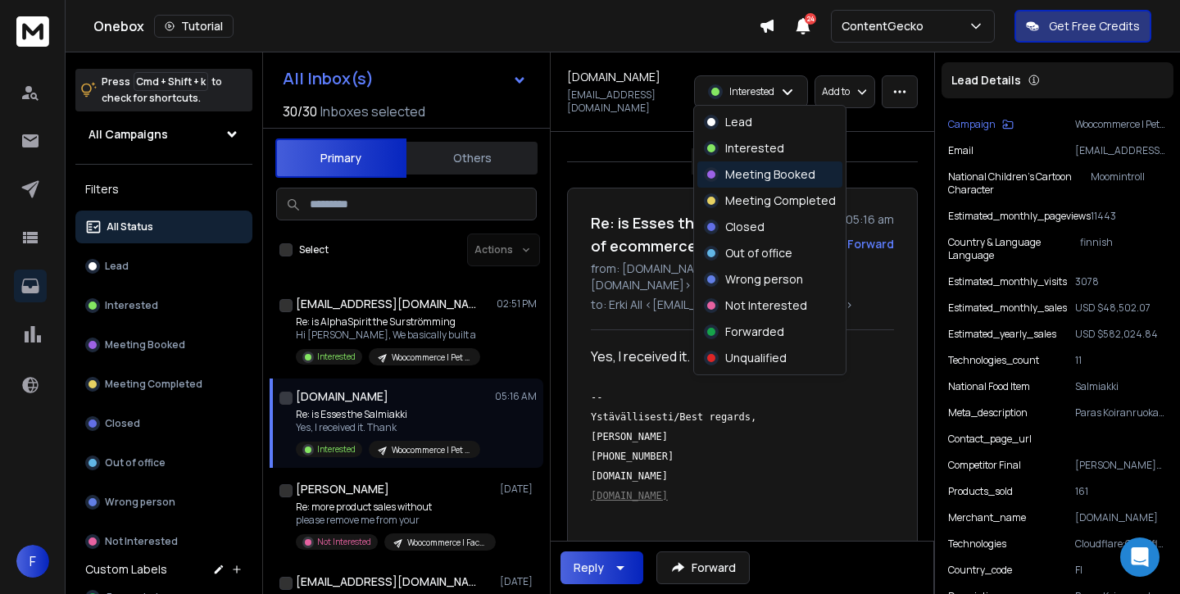
click at [758, 173] on p "Meeting Booked" at bounding box center [770, 174] width 90 height 16
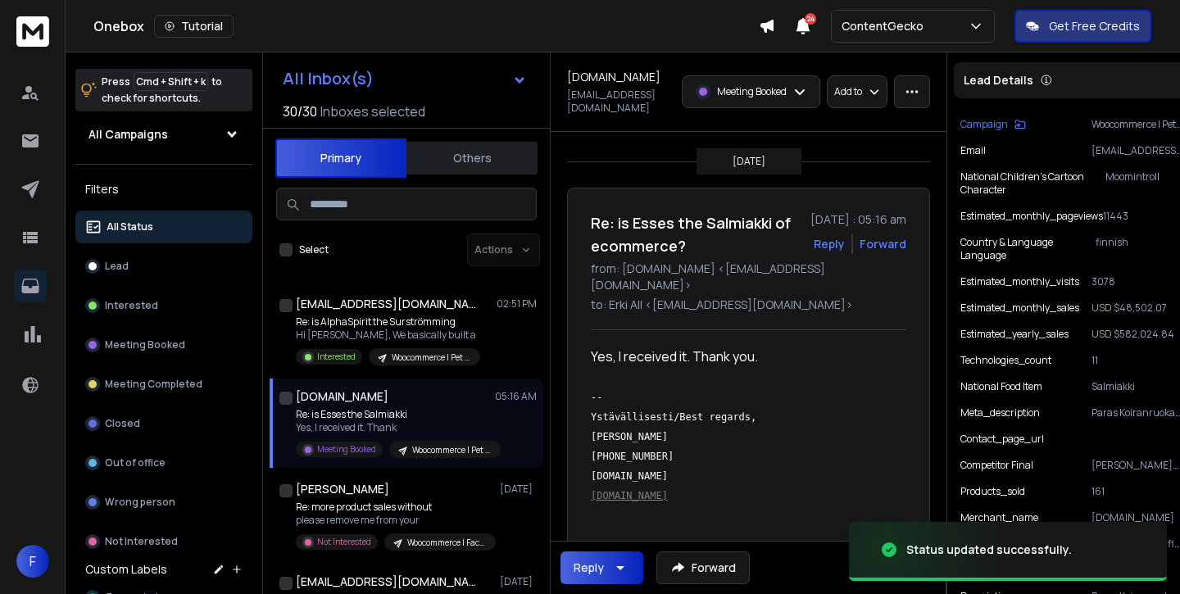
click at [146, 336] on button "Meeting Booked" at bounding box center [163, 345] width 177 height 33
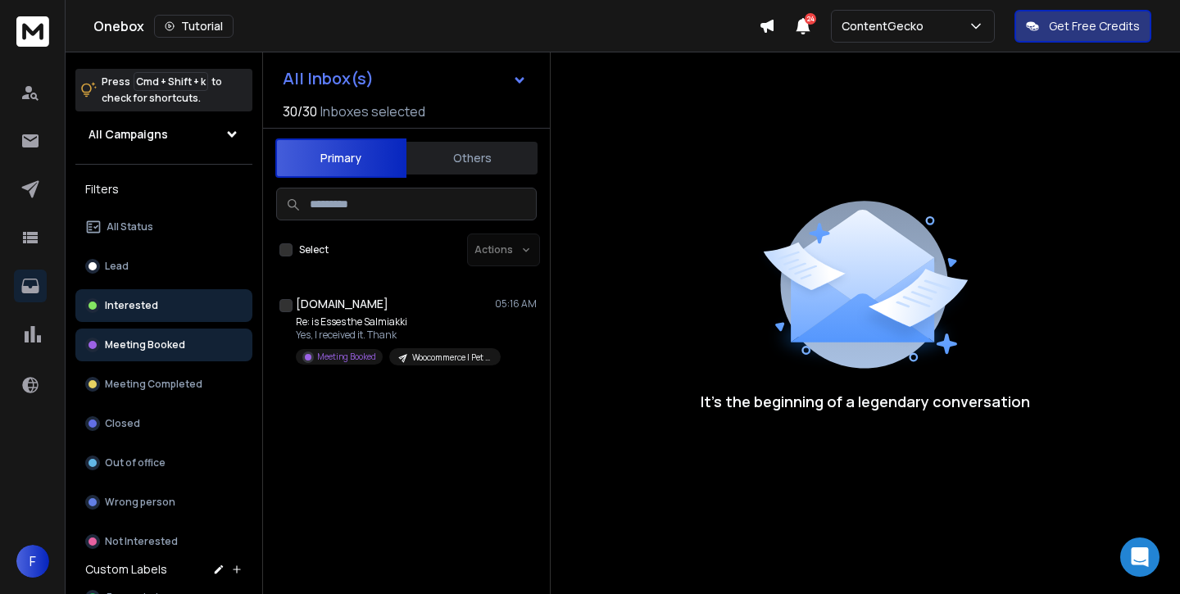
click at [154, 300] on button "Interested" at bounding box center [163, 305] width 177 height 33
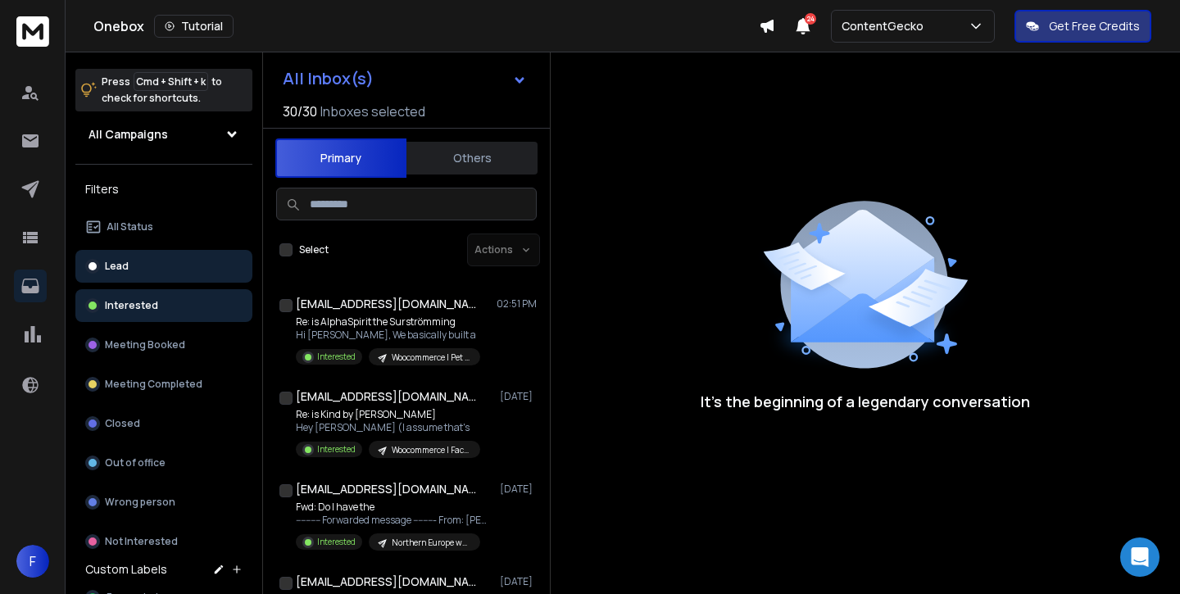
click at [134, 281] on button "Lead" at bounding box center [163, 266] width 177 height 33
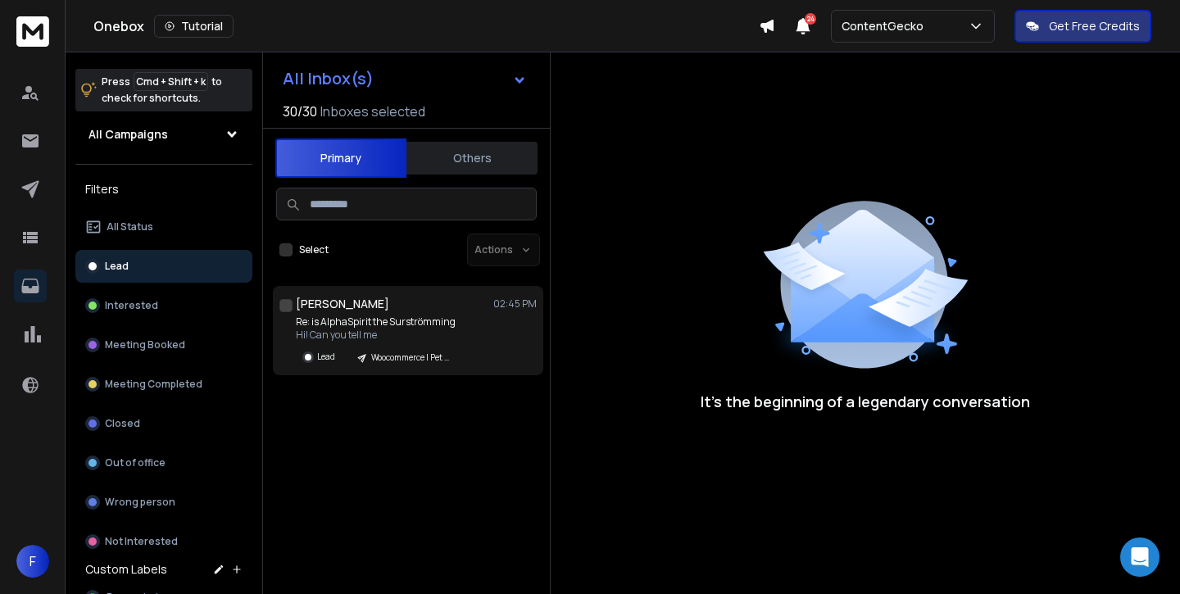
click at [455, 335] on p "Hi! Can you tell me" at bounding box center [378, 335] width 164 height 13
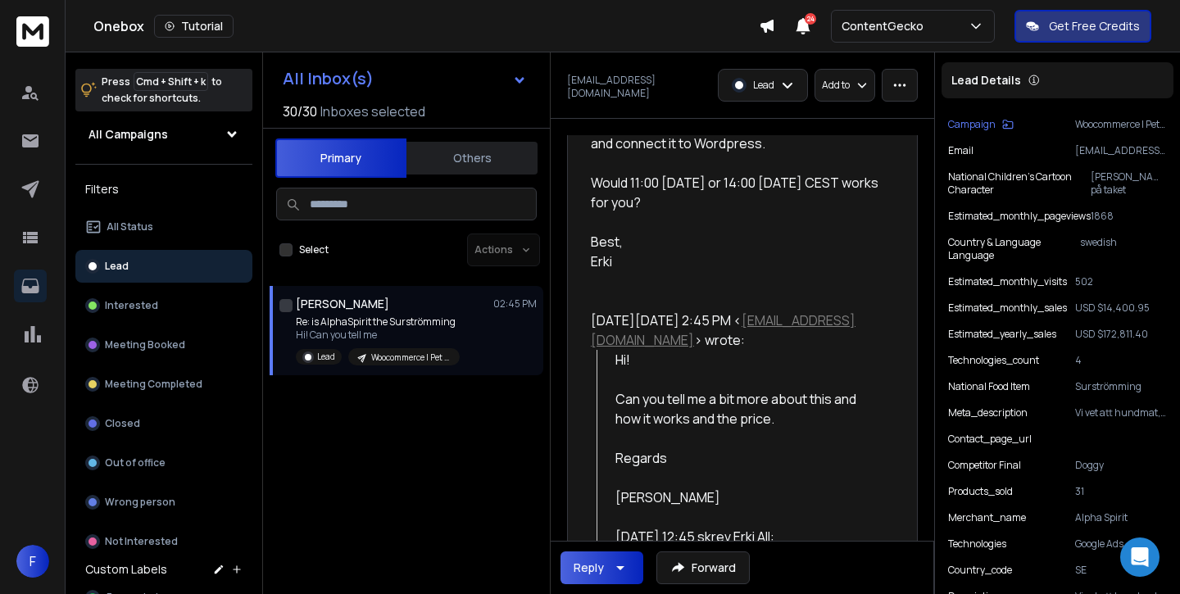
scroll to position [469, 0]
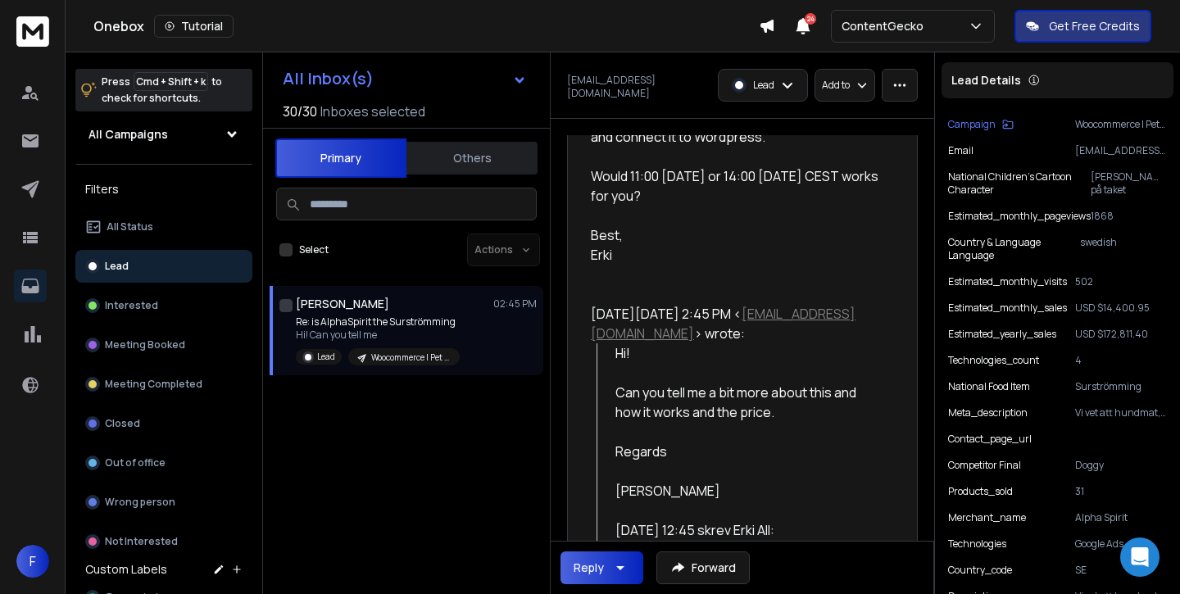
click at [193, 266] on button "Lead" at bounding box center [163, 266] width 177 height 33
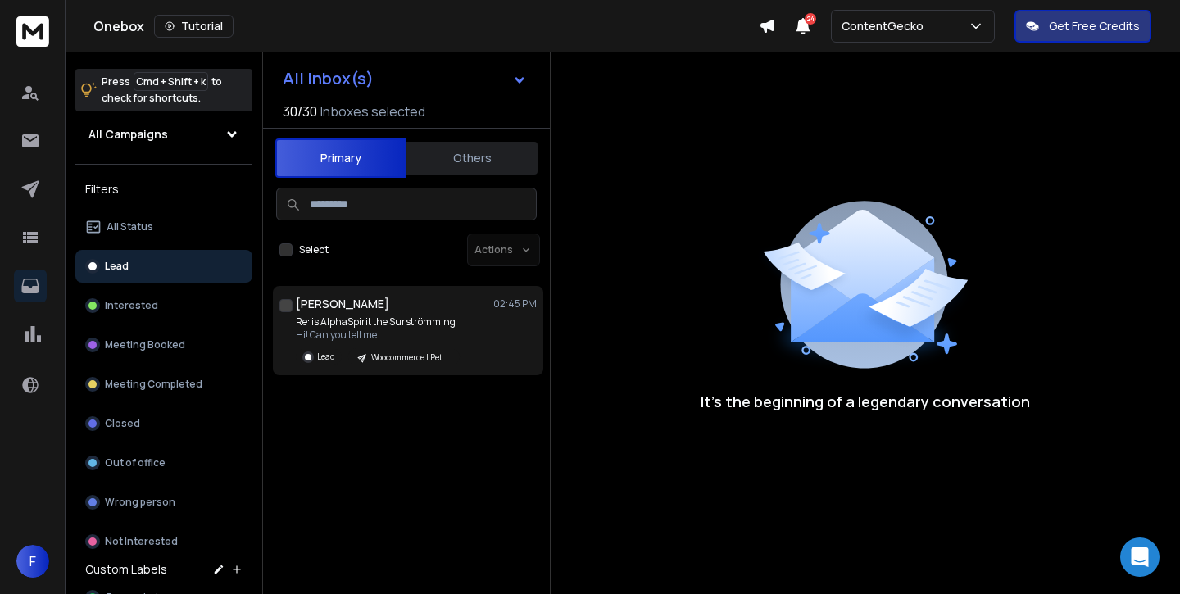
click at [412, 320] on p "Re: is AlphaSpirit the Surströmming" at bounding box center [378, 322] width 164 height 13
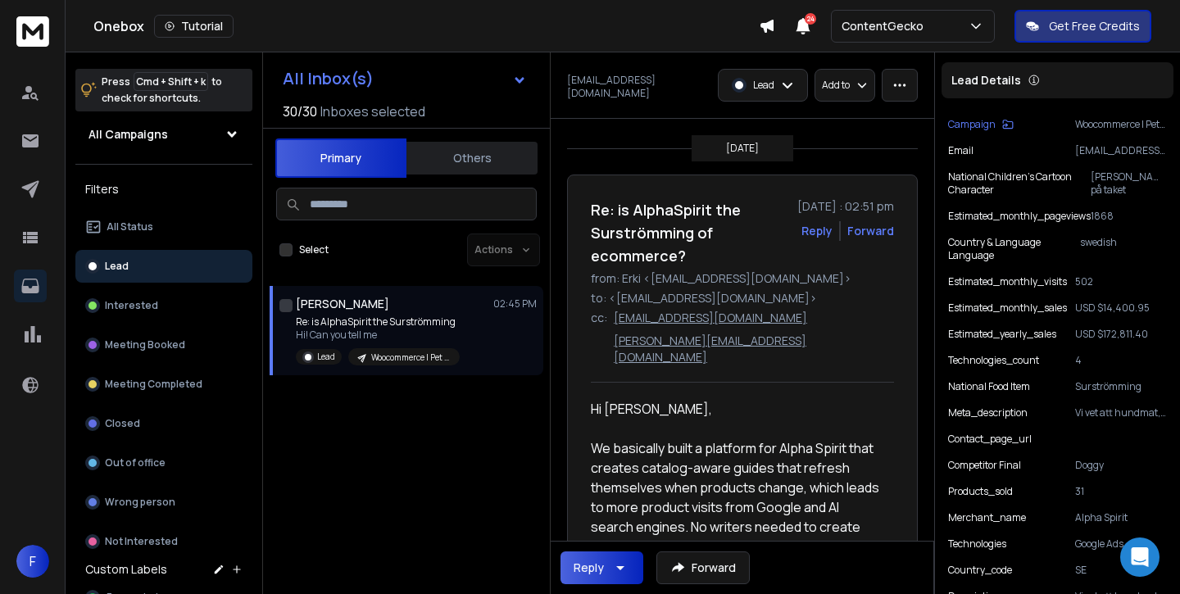
click at [603, 571] on div "Reply" at bounding box center [602, 568] width 57 height 20
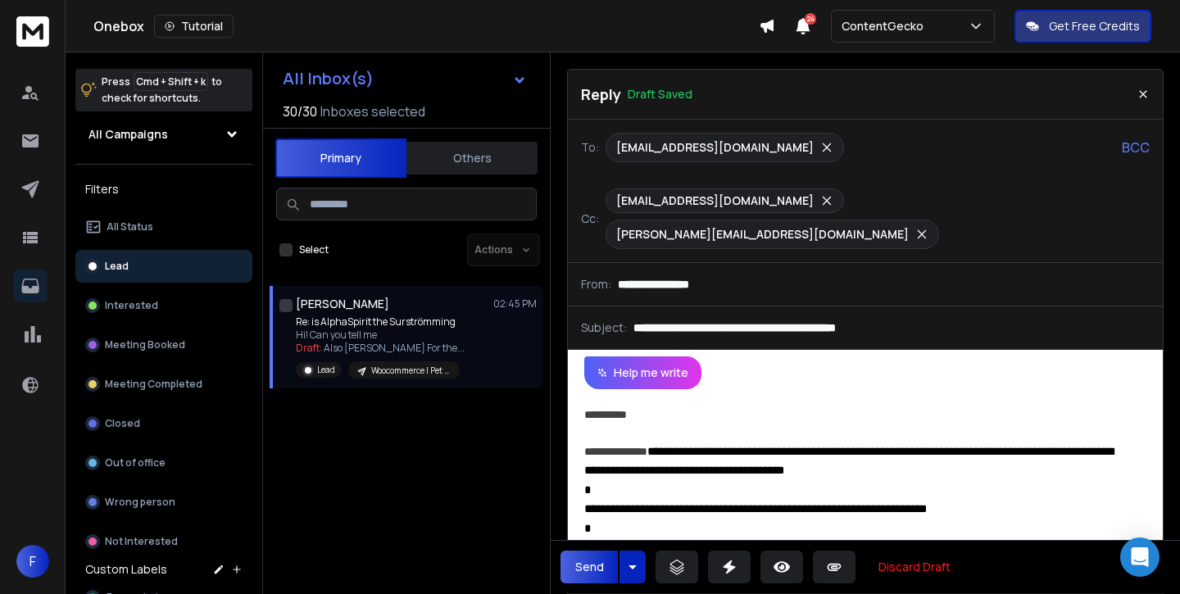
click at [652, 389] on div "**********" at bounding box center [863, 490] width 590 height 202
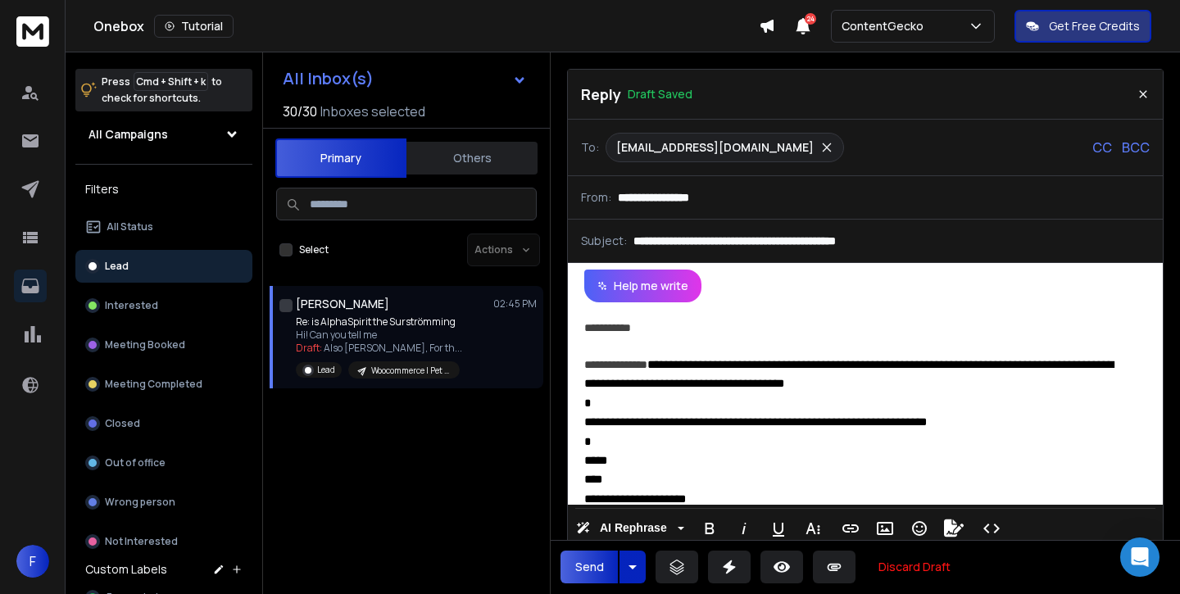
click at [978, 429] on div "**********" at bounding box center [862, 422] width 557 height 19
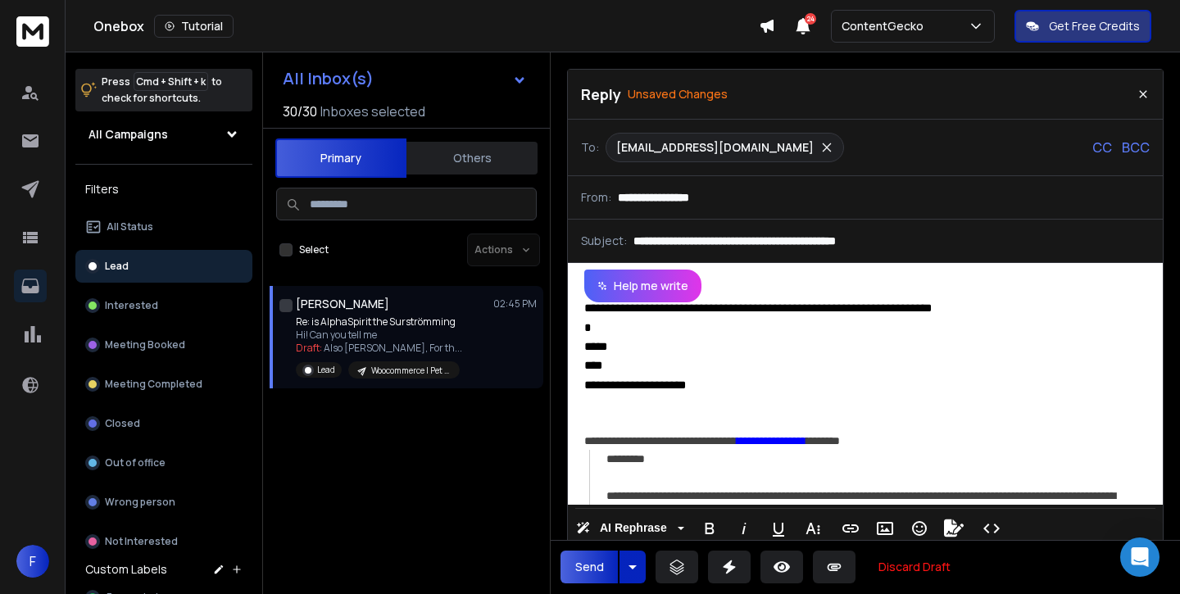
scroll to position [116, 0]
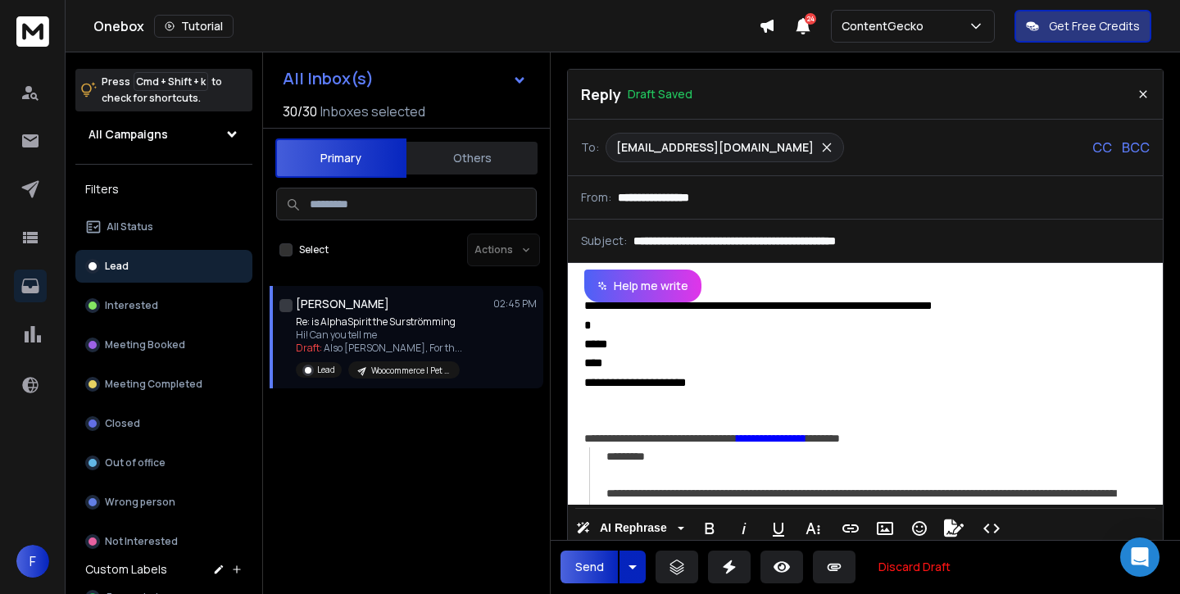
click at [588, 568] on button "Send" at bounding box center [589, 567] width 57 height 33
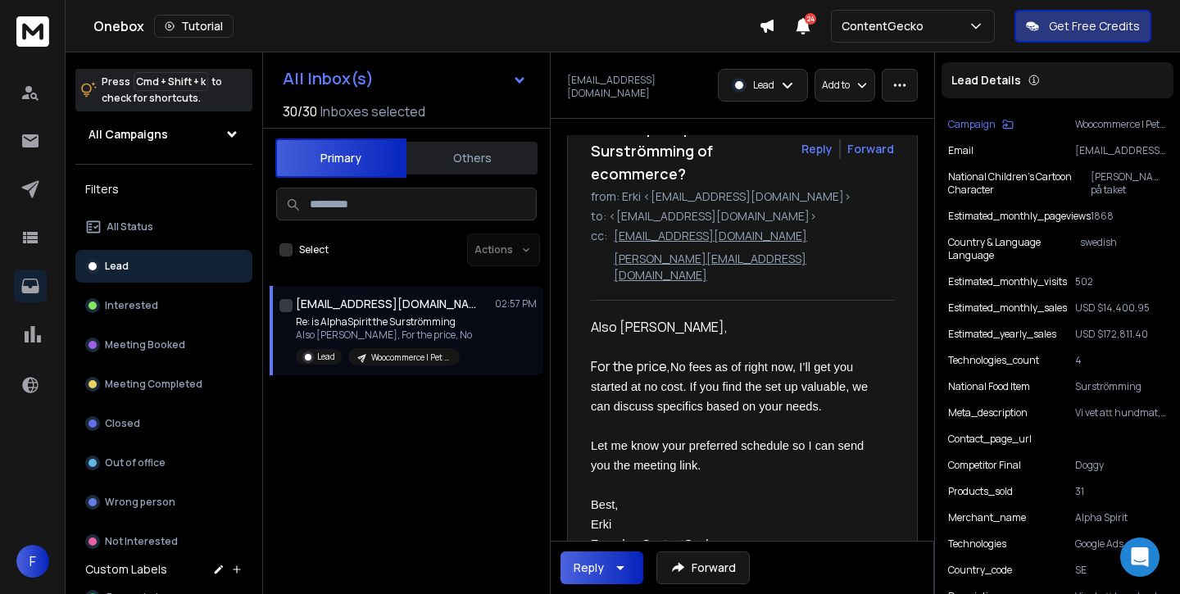
scroll to position [0, 0]
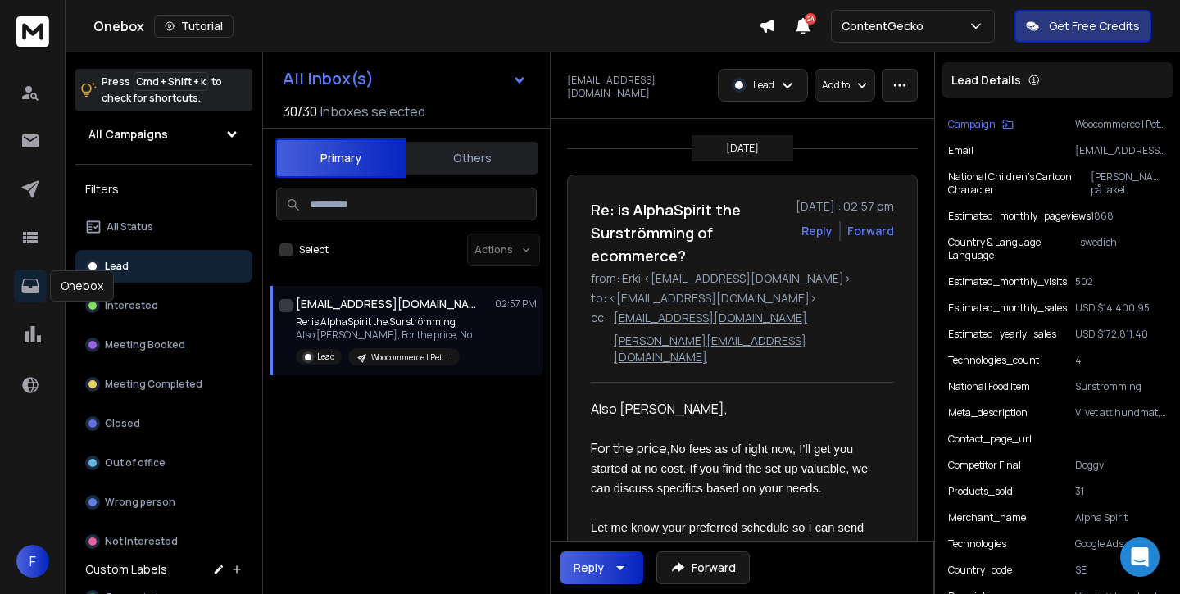
click at [34, 292] on icon at bounding box center [29, 286] width 17 height 15
click at [303, 430] on div "elin@orygo.se 02:57 PM Re: is AlphaSpirit the Surströmming Also Peter, For the …" at bounding box center [406, 383] width 287 height 201
click at [25, 185] on icon at bounding box center [29, 189] width 17 height 17
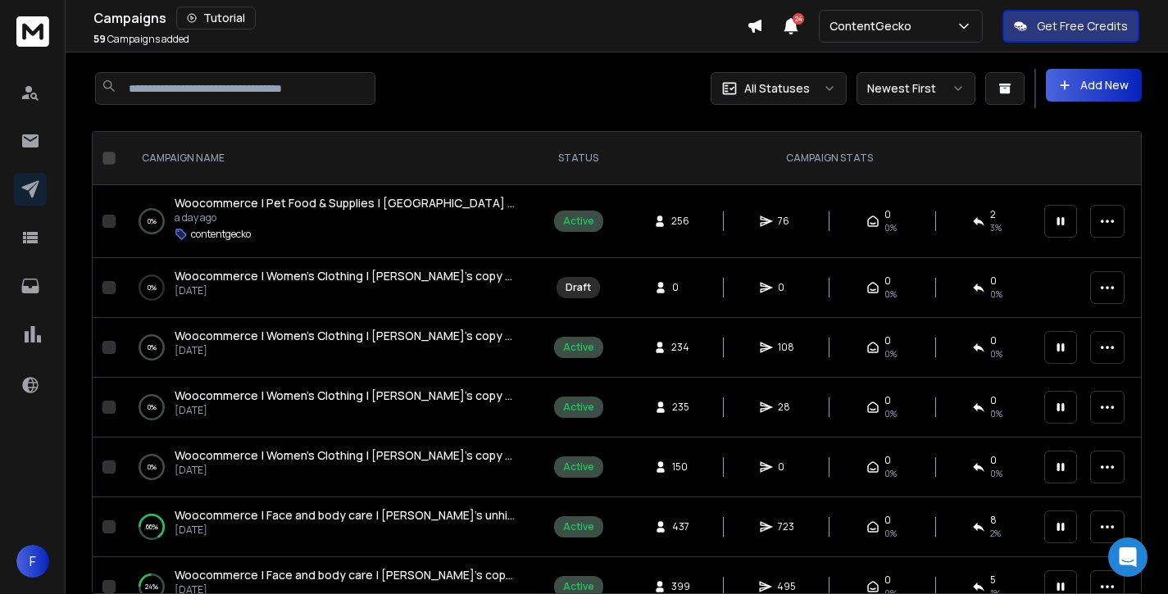
click at [579, 100] on div at bounding box center [354, 88] width 525 height 39
click at [580, 99] on div at bounding box center [354, 88] width 525 height 39
click at [28, 279] on icon at bounding box center [29, 286] width 17 height 15
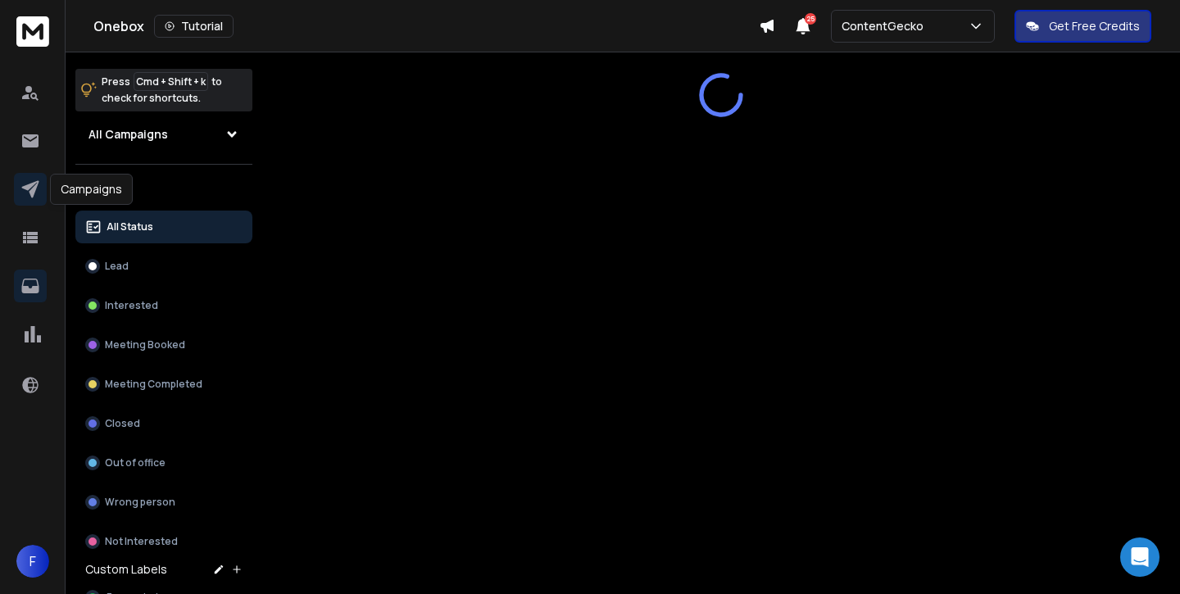
click at [39, 189] on icon at bounding box center [30, 190] width 20 height 20
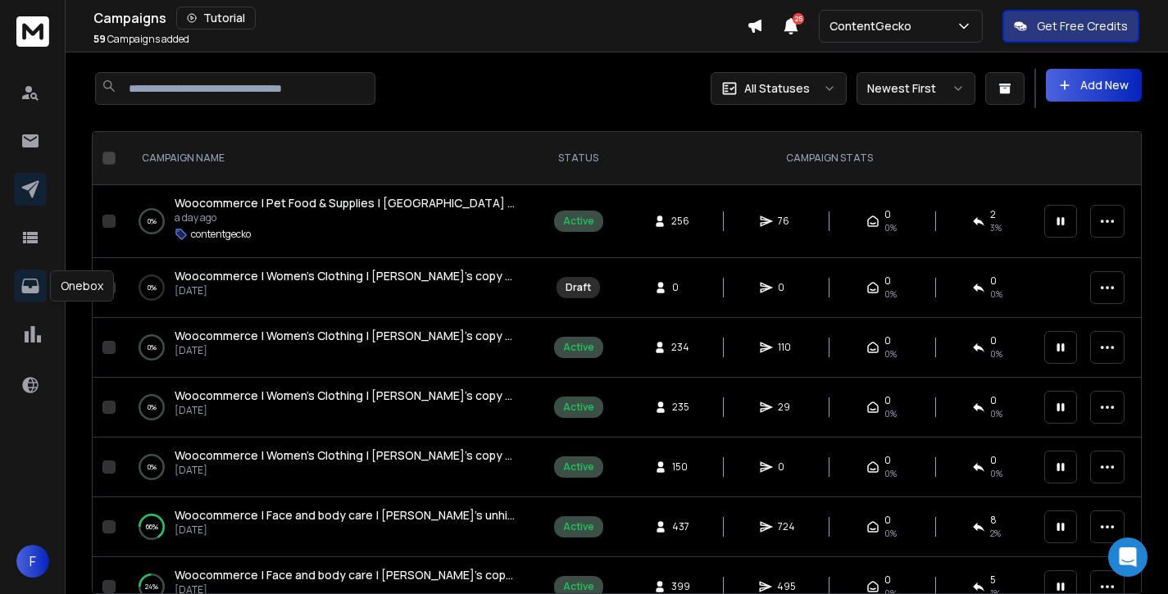
click at [26, 287] on icon at bounding box center [29, 286] width 17 height 15
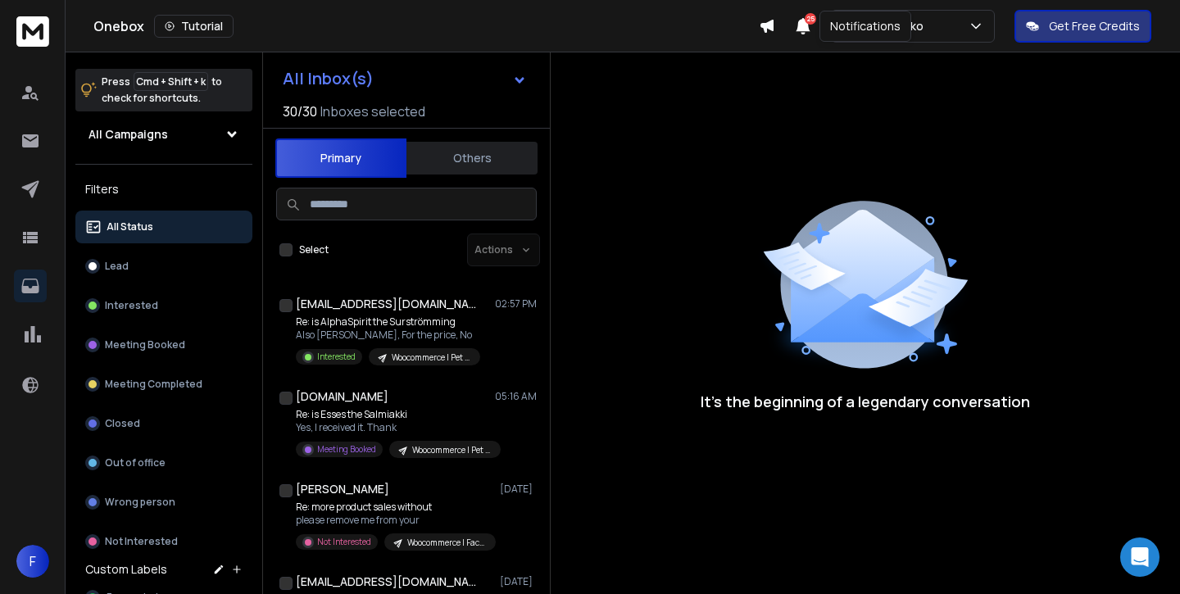
click at [807, 25] on icon at bounding box center [803, 25] width 15 height 16
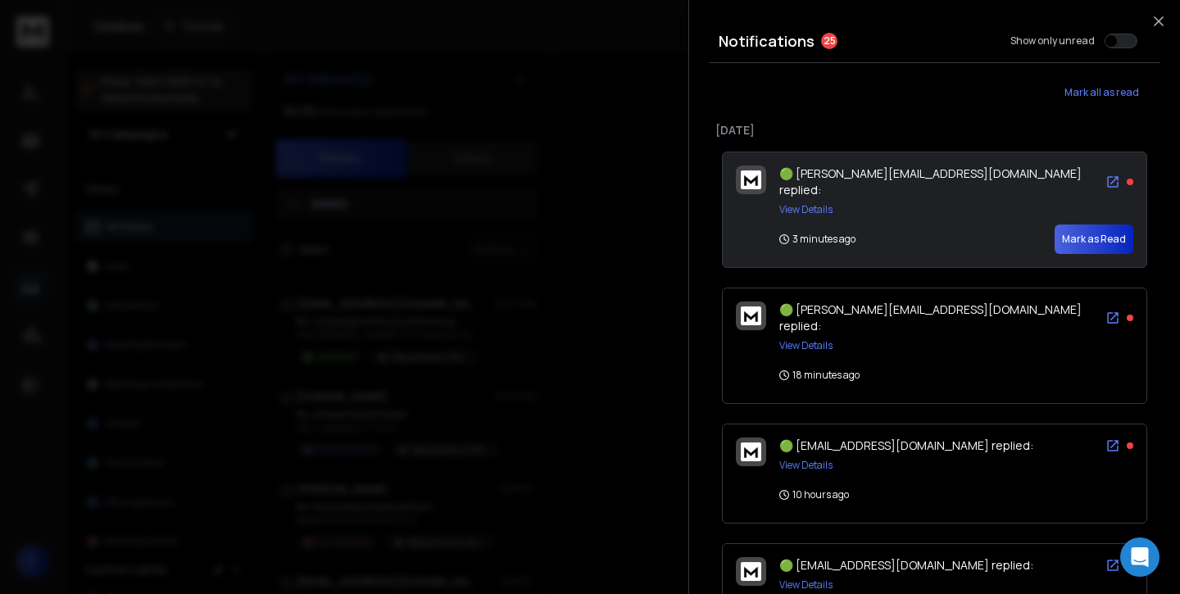
click at [914, 225] on div "3 minutes ago Mark as Read Mark as Read" at bounding box center [957, 240] width 354 height 30
click at [885, 170] on span "🟢 [PERSON_NAME][EMAIL_ADDRESS][DOMAIN_NAME] replied:" at bounding box center [931, 182] width 302 height 32
click at [911, 177] on span "🟢 [PERSON_NAME][EMAIL_ADDRESS][DOMAIN_NAME] replied:" at bounding box center [931, 182] width 302 height 32
click at [1107, 176] on icon at bounding box center [1112, 181] width 11 height 11
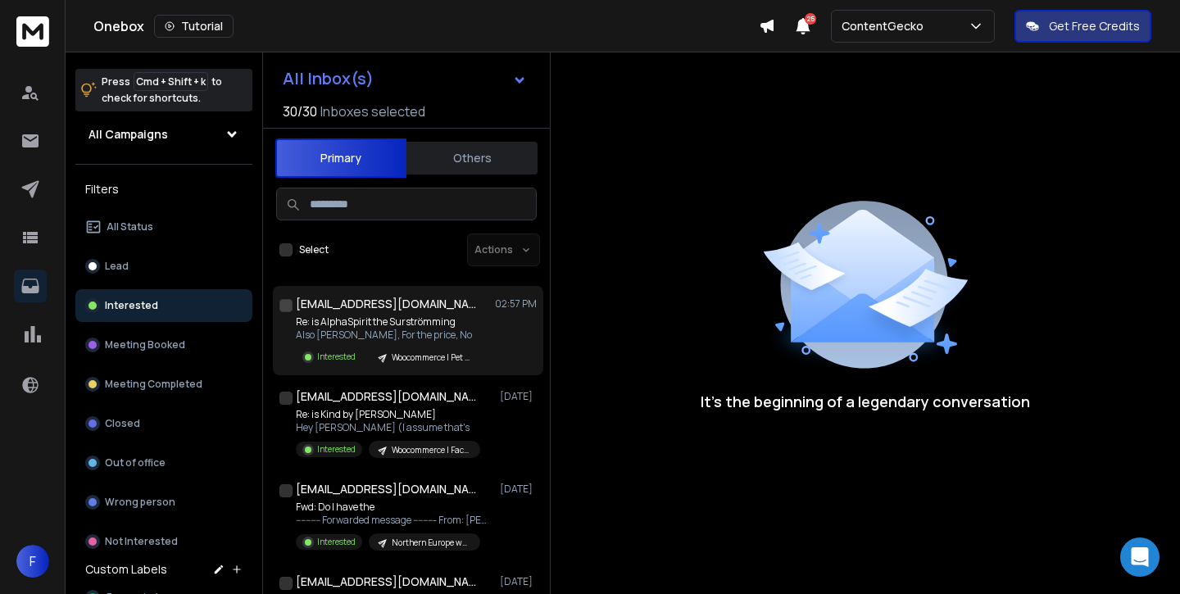
click at [460, 322] on p "Re: is AlphaSpirit the Surströmming" at bounding box center [388, 322] width 184 height 13
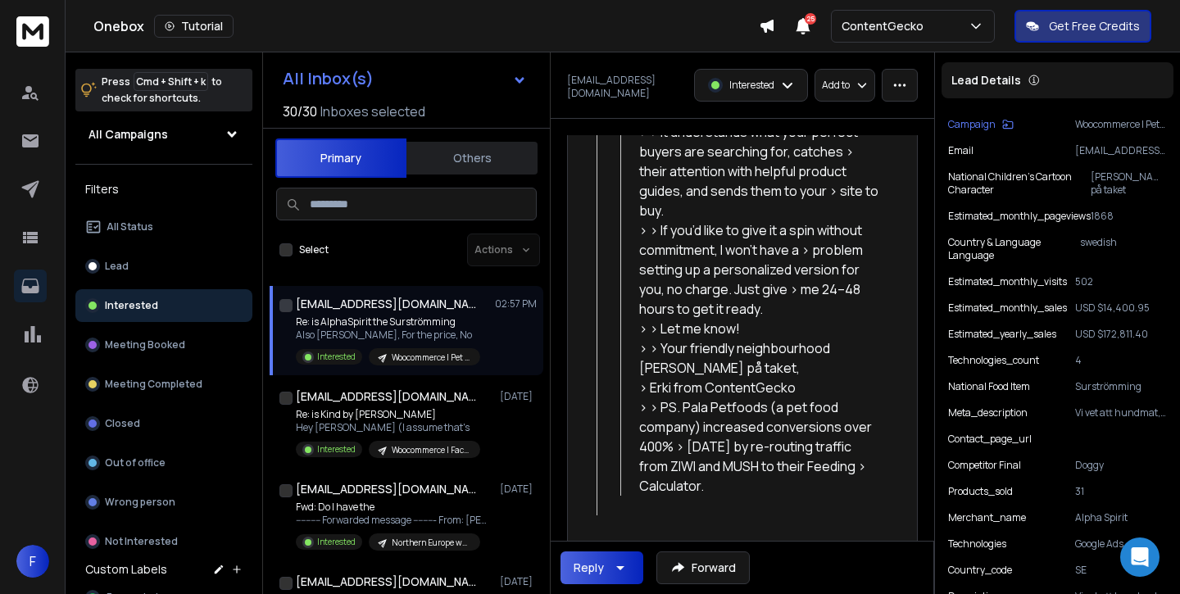
scroll to position [1507, 0]
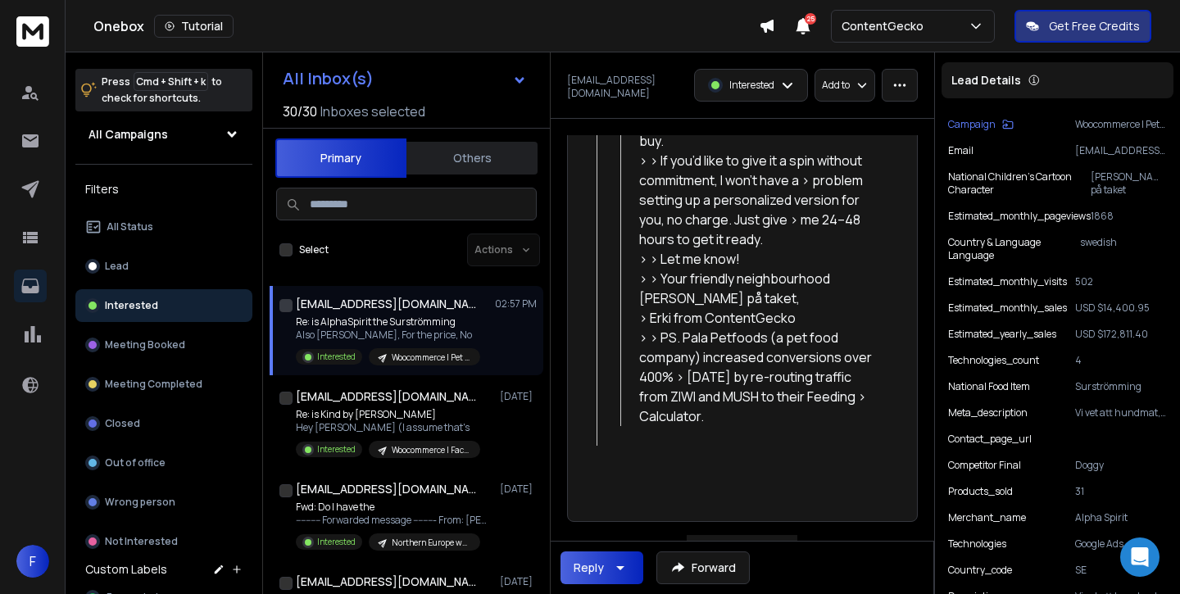
click at [751, 535] on div "View all 3 replies" at bounding box center [742, 548] width 111 height 26
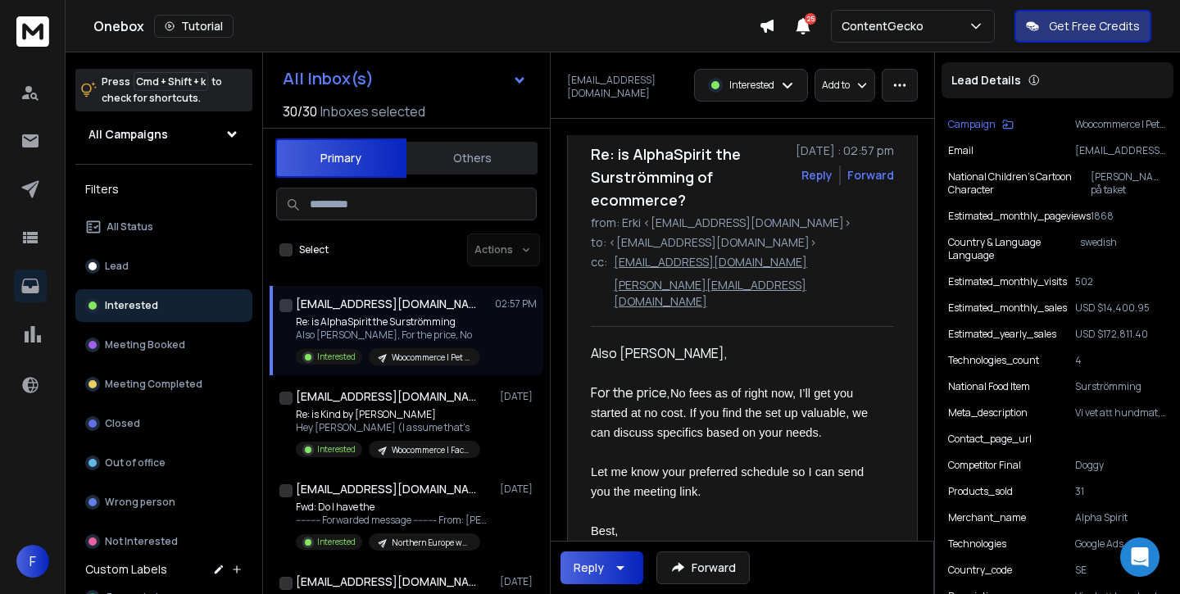
scroll to position [0, 0]
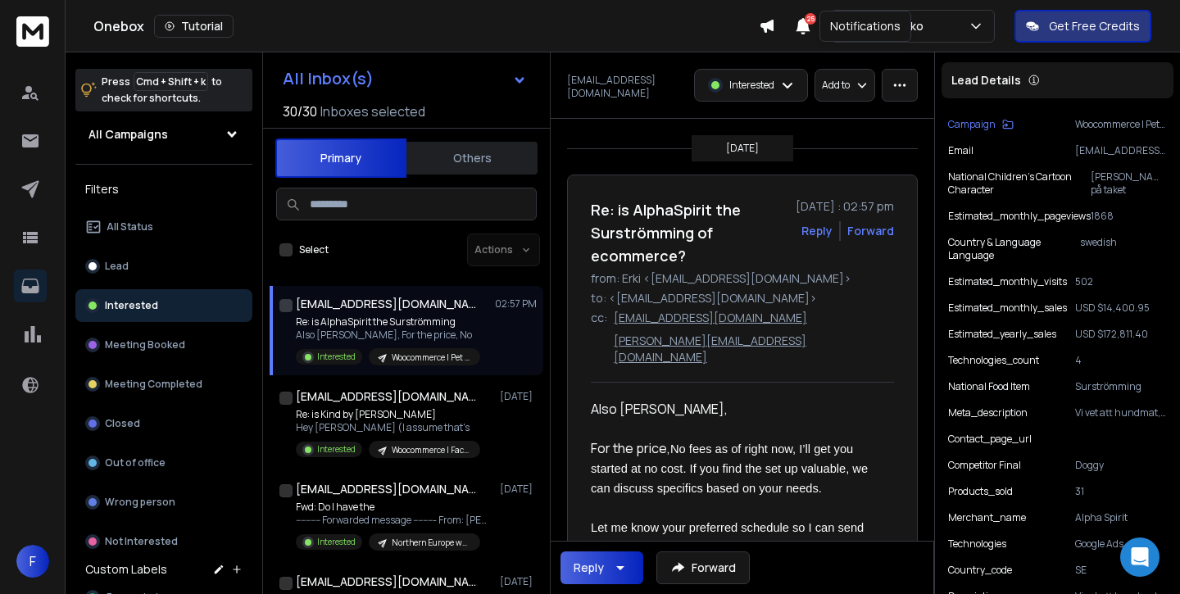
click at [809, 21] on icon at bounding box center [803, 25] width 15 height 16
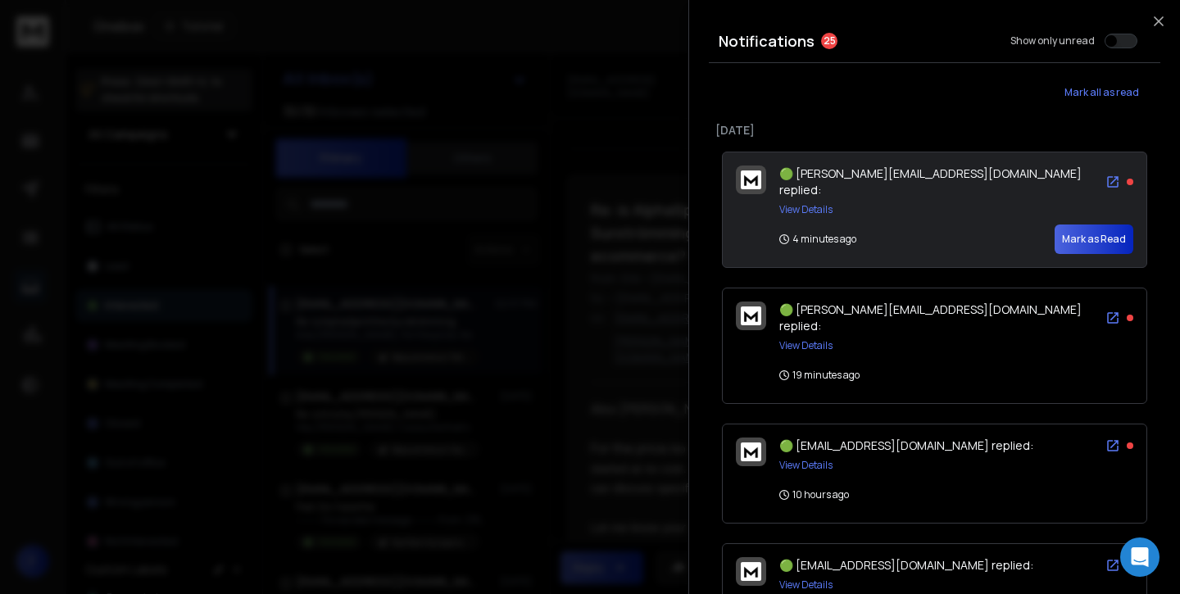
click at [808, 203] on div "View Details" at bounding box center [806, 209] width 53 height 13
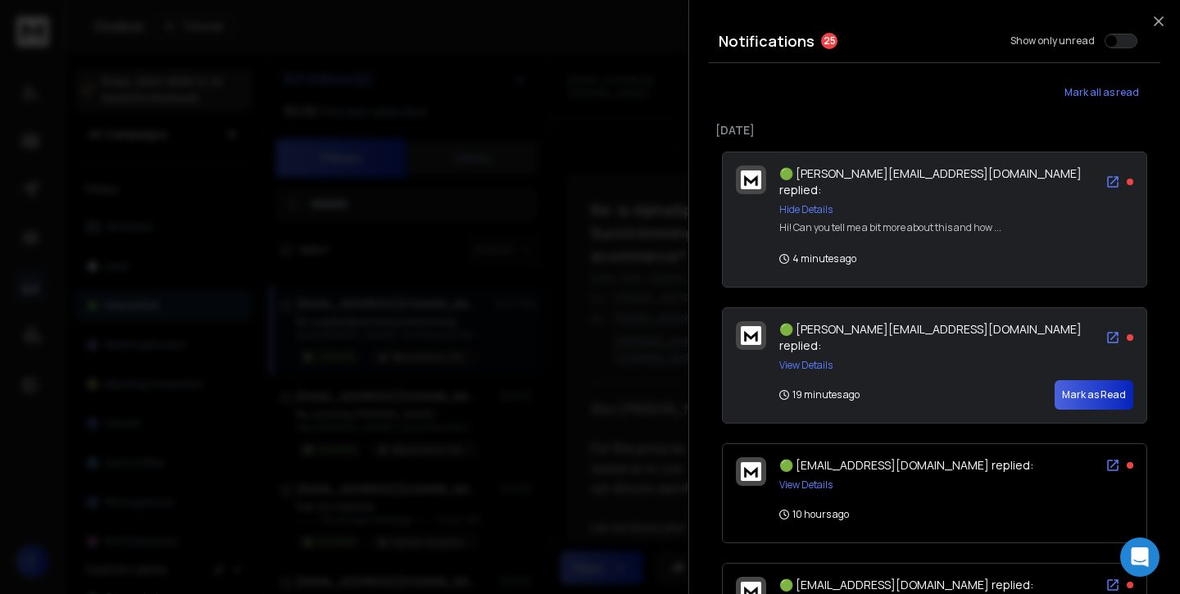
click at [798, 359] on div "View Details" at bounding box center [806, 365] width 53 height 13
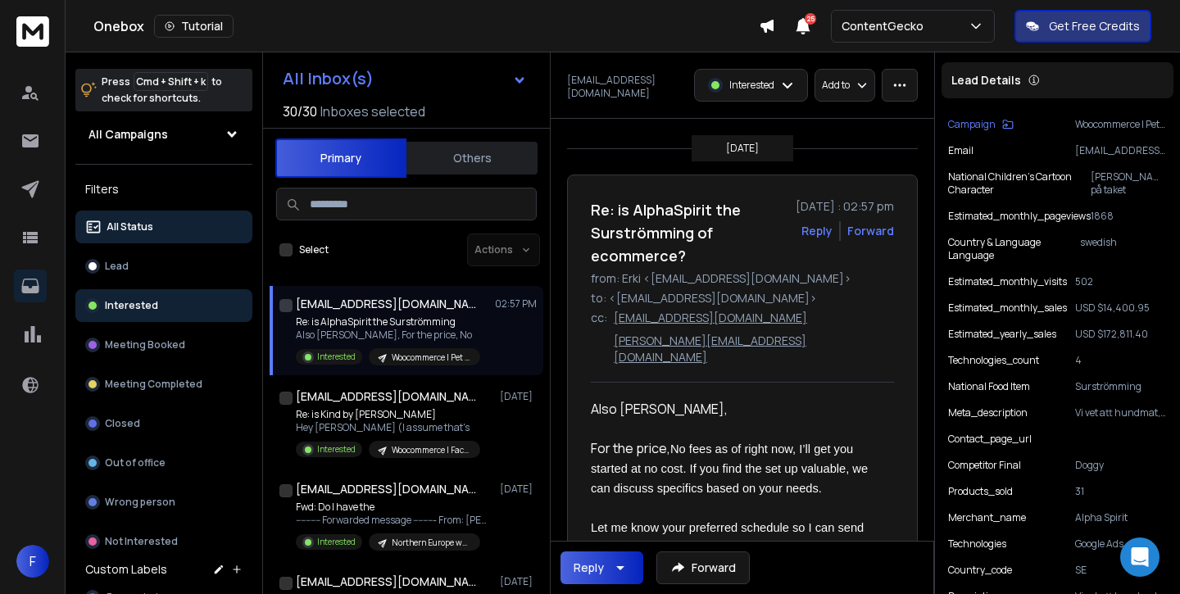
click at [134, 228] on p "All Status" at bounding box center [130, 226] width 47 height 13
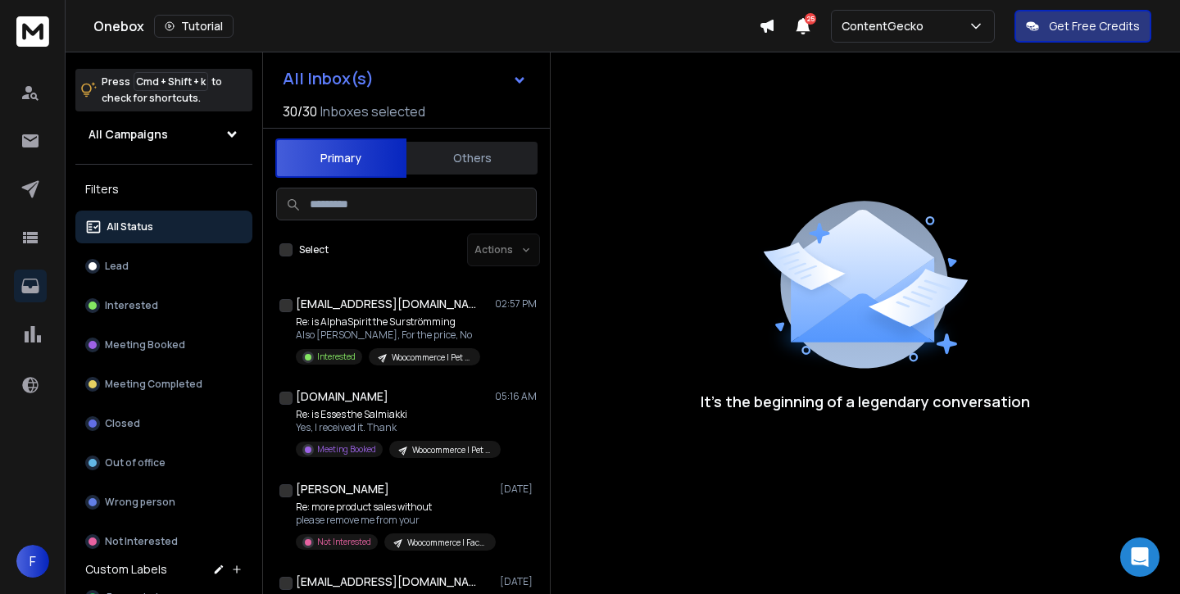
click at [586, 346] on div "It’s the beginning of a legendary conversation" at bounding box center [866, 304] width 630 height 505
click at [592, 347] on div "It’s the beginning of a legendary conversation" at bounding box center [866, 304] width 630 height 505
